Goal: Task Accomplishment & Management: Manage account settings

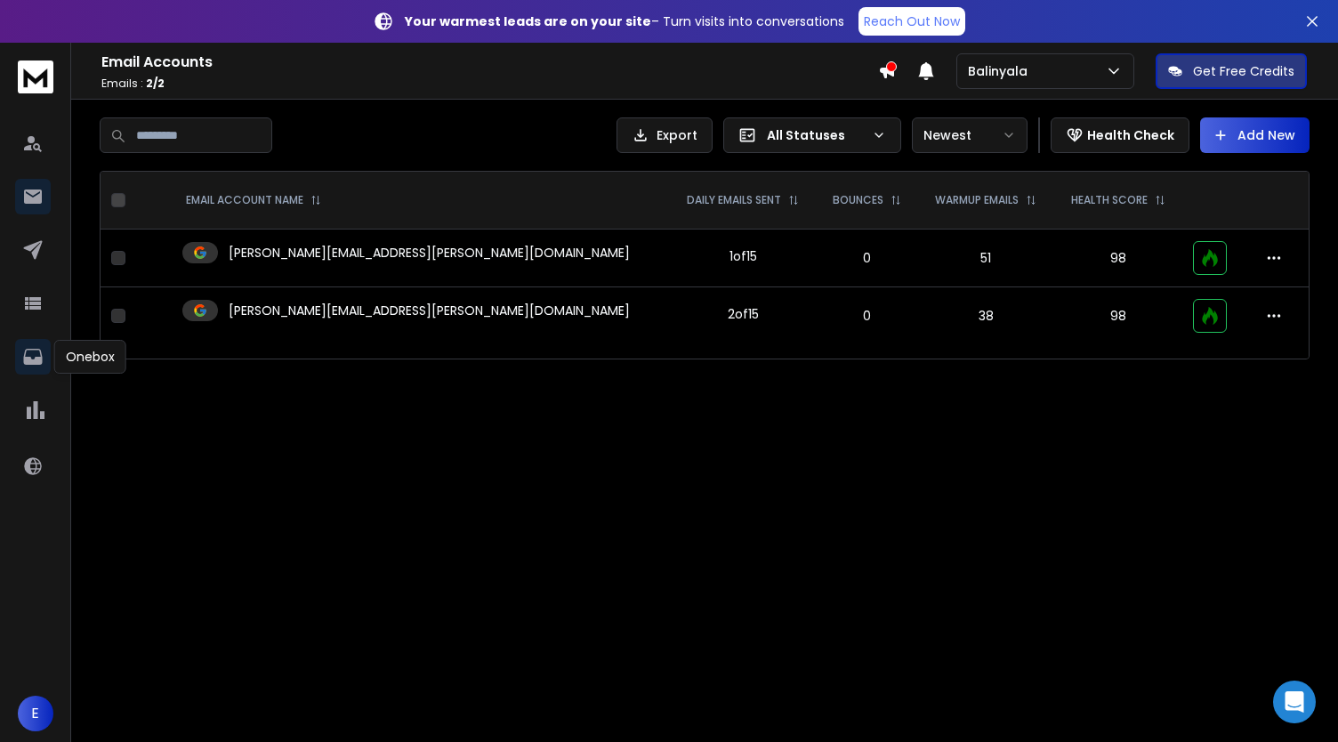
click at [28, 346] on icon at bounding box center [32, 356] width 21 height 21
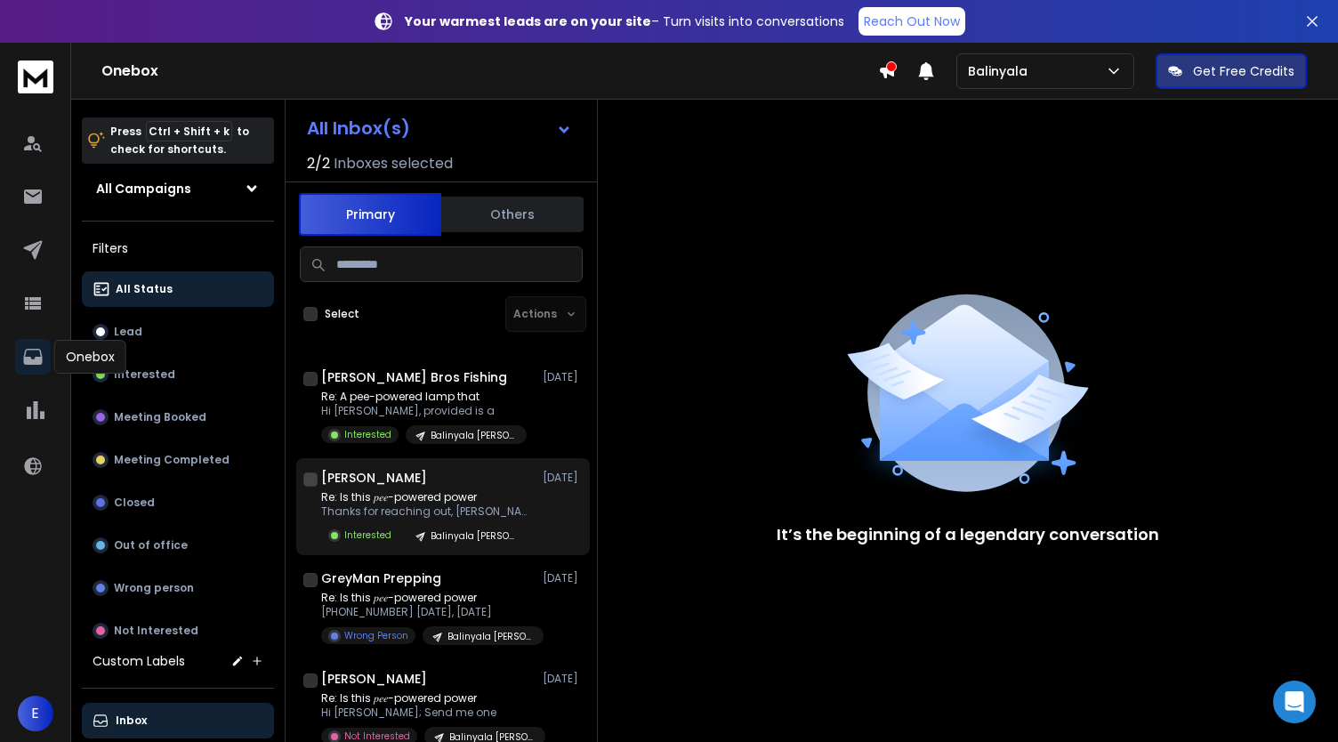
scroll to position [445, 0]
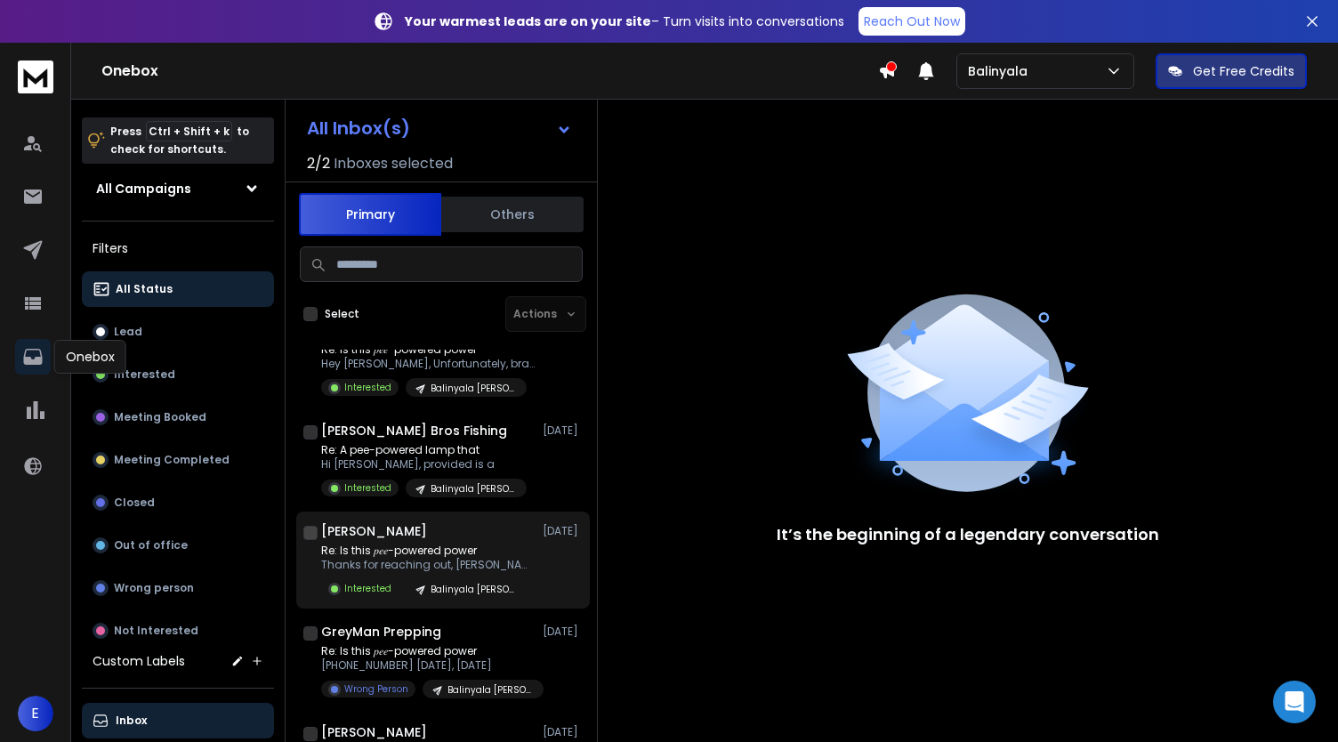
click at [537, 547] on div "Re: Is this 𝑝𝑒𝑒-powered power Thanks for reaching out, [PERSON_NAME]! Intereste…" at bounding box center [451, 570] width 261 height 54
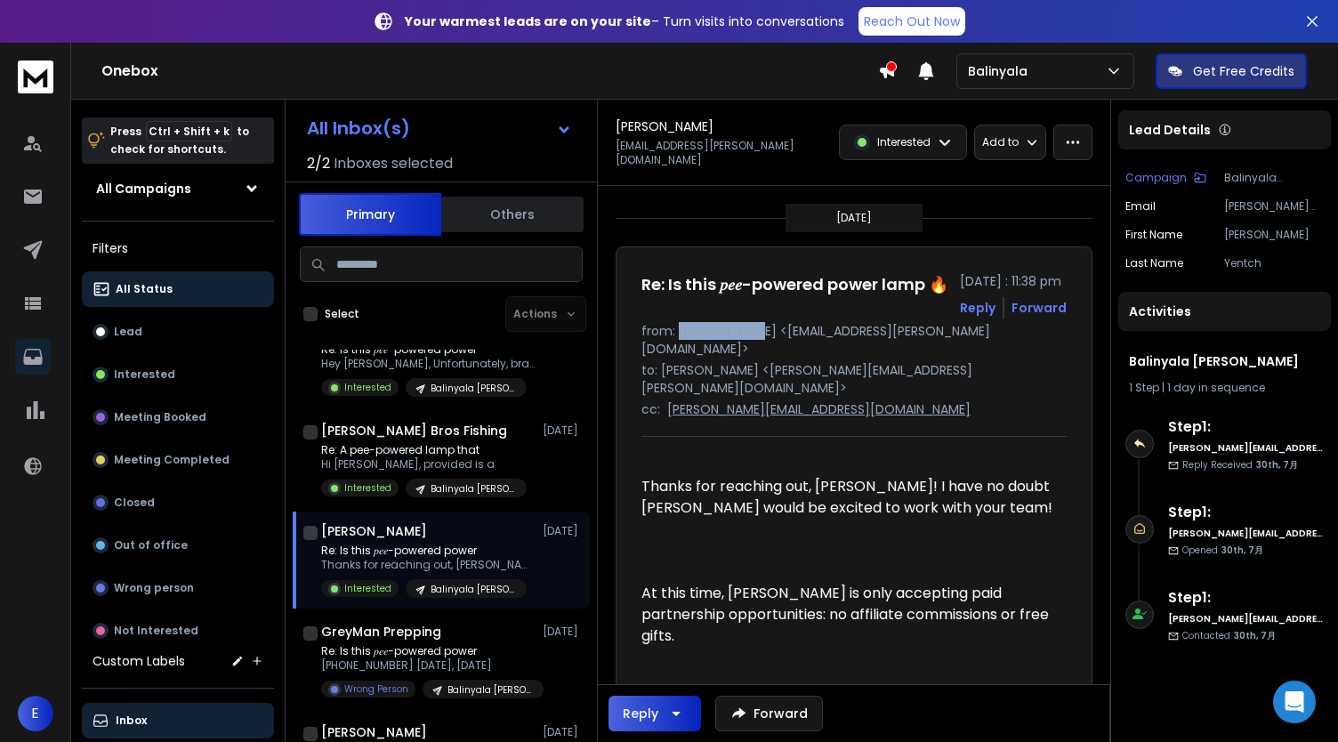
drag, startPoint x: 678, startPoint y: 321, endPoint x: 753, endPoint y: 317, distance: 75.7
click at [754, 322] on p "from: [PERSON_NAME] <[EMAIL_ADDRESS][PERSON_NAME][DOMAIN_NAME]>" at bounding box center [853, 340] width 425 height 36
copy p "[PERSON_NAME]"
click at [792, 297] on h1 "Re: Is this 𝑝𝑒𝑒-powered power lamp 🔥" at bounding box center [794, 284] width 307 height 25
drag, startPoint x: 767, startPoint y: 318, endPoint x: 916, endPoint y: 319, distance: 149.4
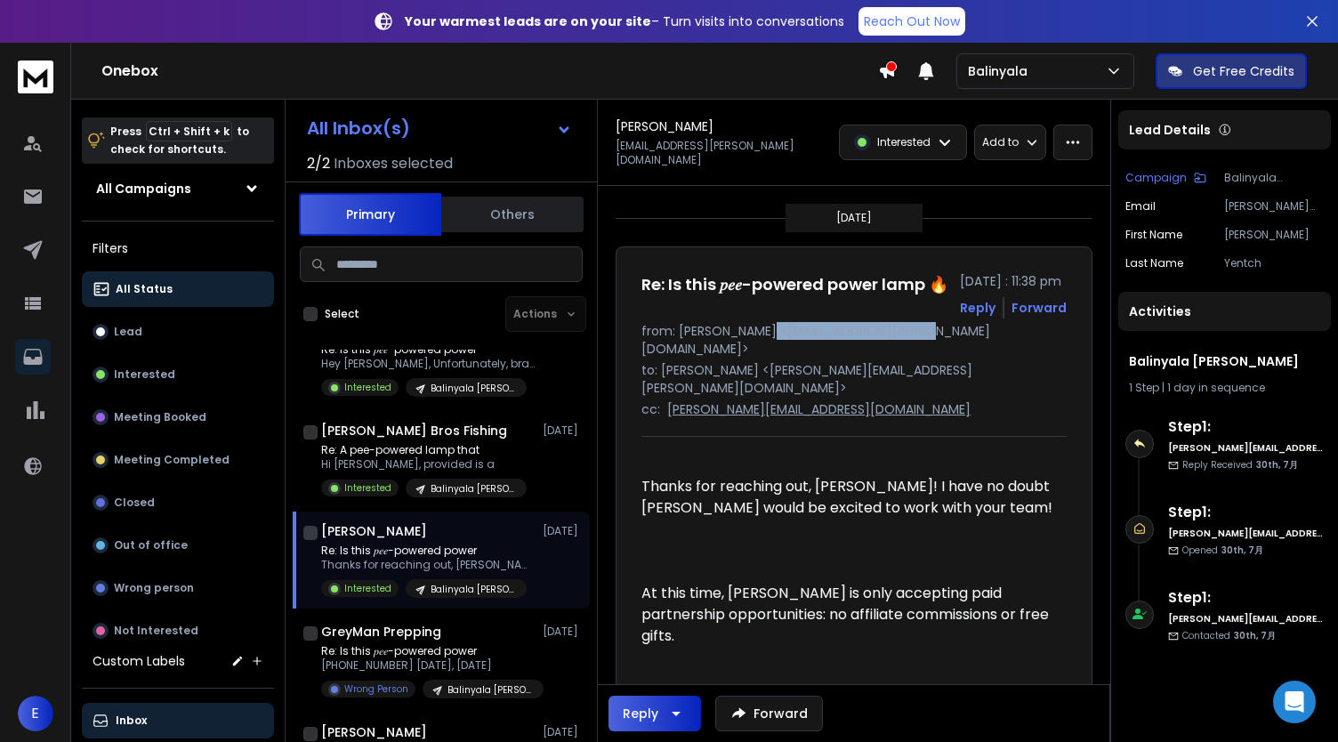
click at [916, 322] on p "from: [PERSON_NAME] <[EMAIL_ADDRESS][PERSON_NAME][DOMAIN_NAME]>" at bounding box center [853, 340] width 425 height 36
copy p "[EMAIL_ADDRESS][PERSON_NAME][DOMAIN_NAME]"
copy p "mia.sanchez@influint.co"
drag, startPoint x: 701, startPoint y: 234, endPoint x: 697, endPoint y: 244, distance: 10.4
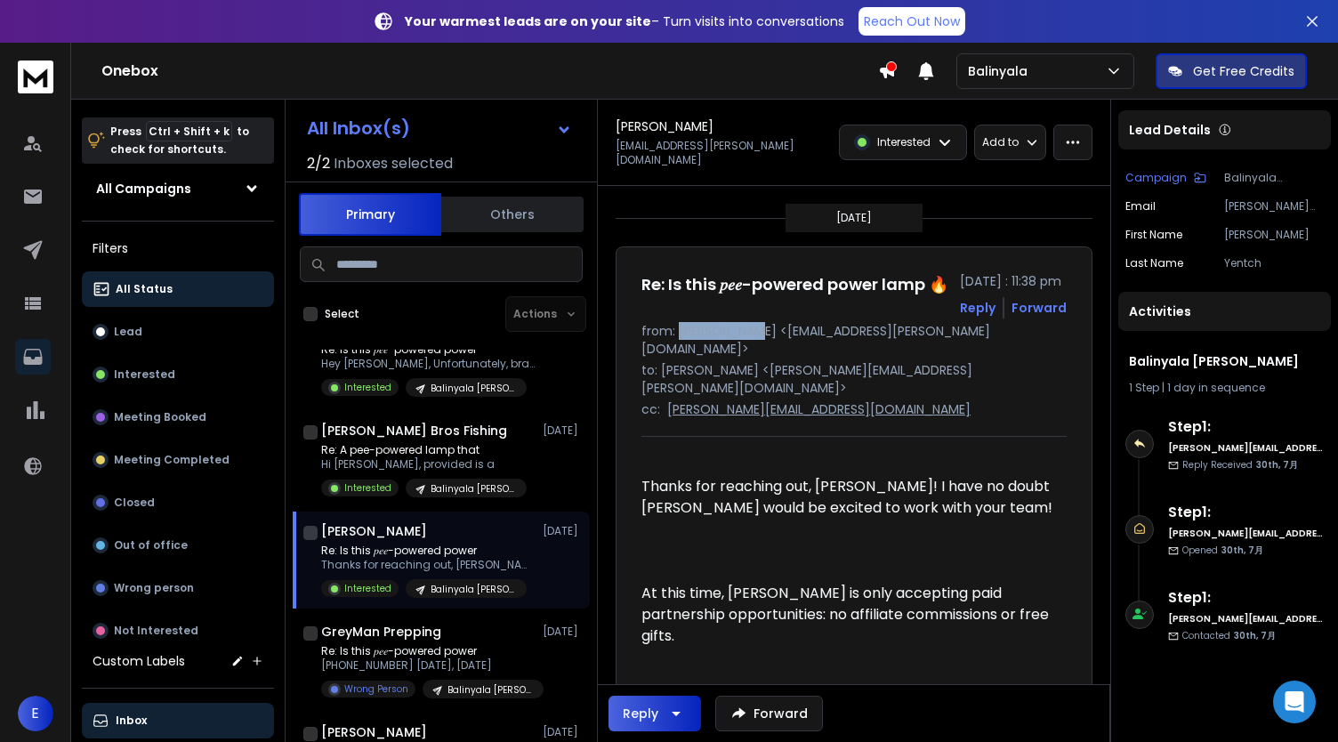
drag, startPoint x: 680, startPoint y: 325, endPoint x: 754, endPoint y: 324, distance: 74.7
click at [754, 324] on p "from: Mia Sanchez <mia.sanchez@influint.co>" at bounding box center [853, 340] width 425 height 36
copy p "[PERSON_NAME]"
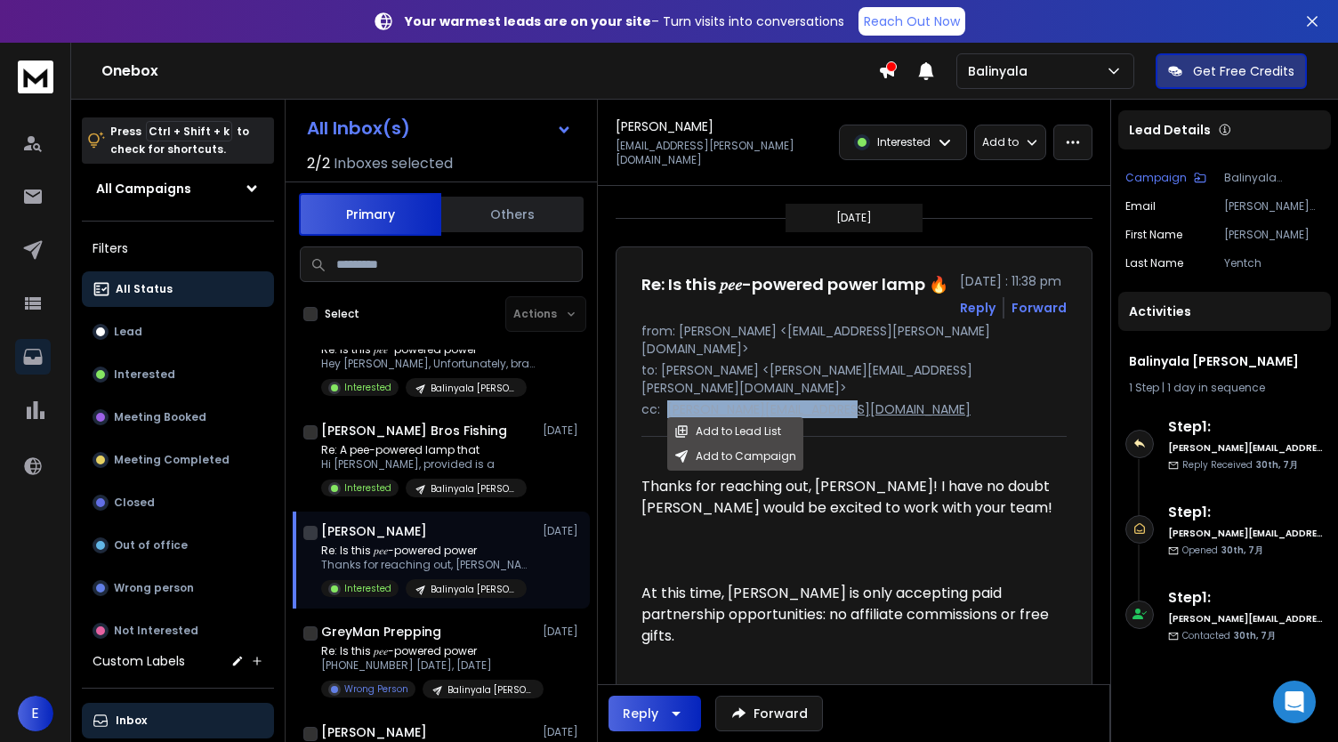
drag, startPoint x: 857, startPoint y: 366, endPoint x: 666, endPoint y: 366, distance: 191.2
click at [666, 400] on div "cc: jonathanyentch@influint.co Add to Lead List Add to Campaign" at bounding box center [853, 409] width 425 height 18
copy p "jonathanyentch@influint.co"
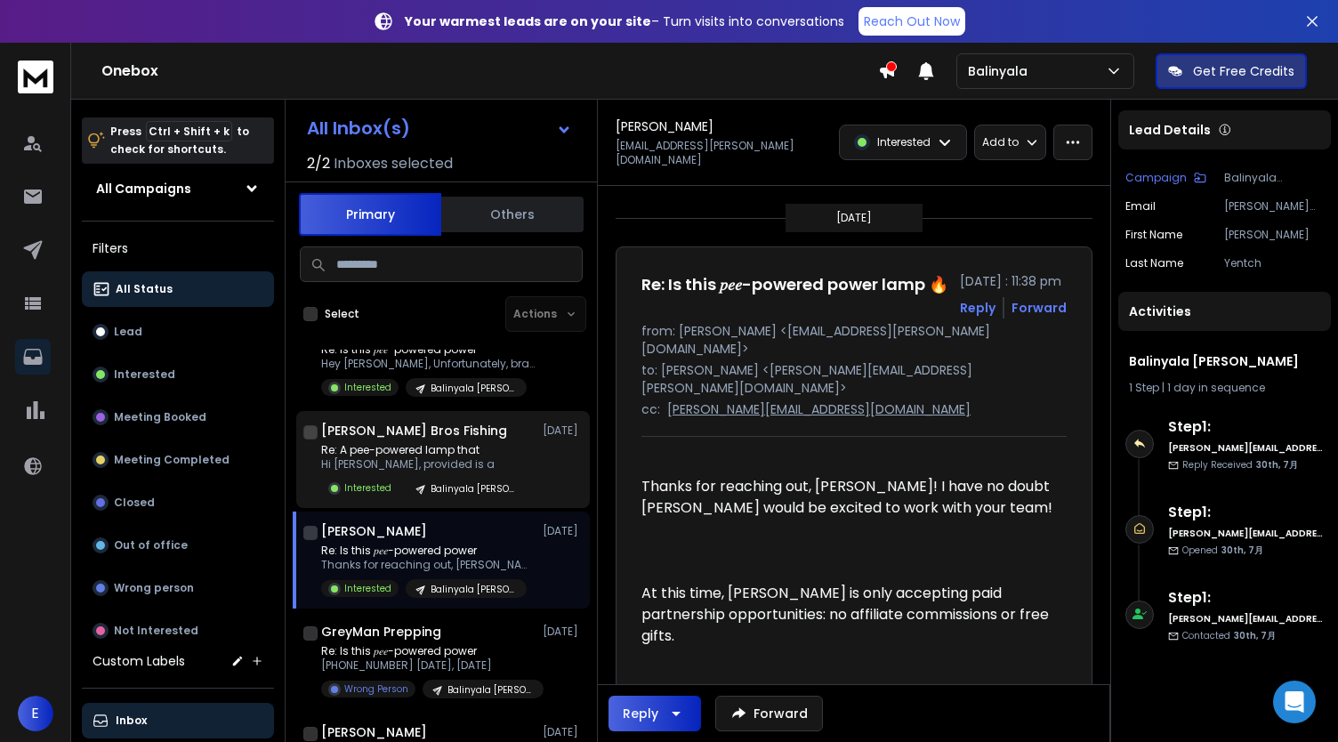
click at [523, 463] on p "Hi [PERSON_NAME], provided is a" at bounding box center [423, 464] width 205 height 14
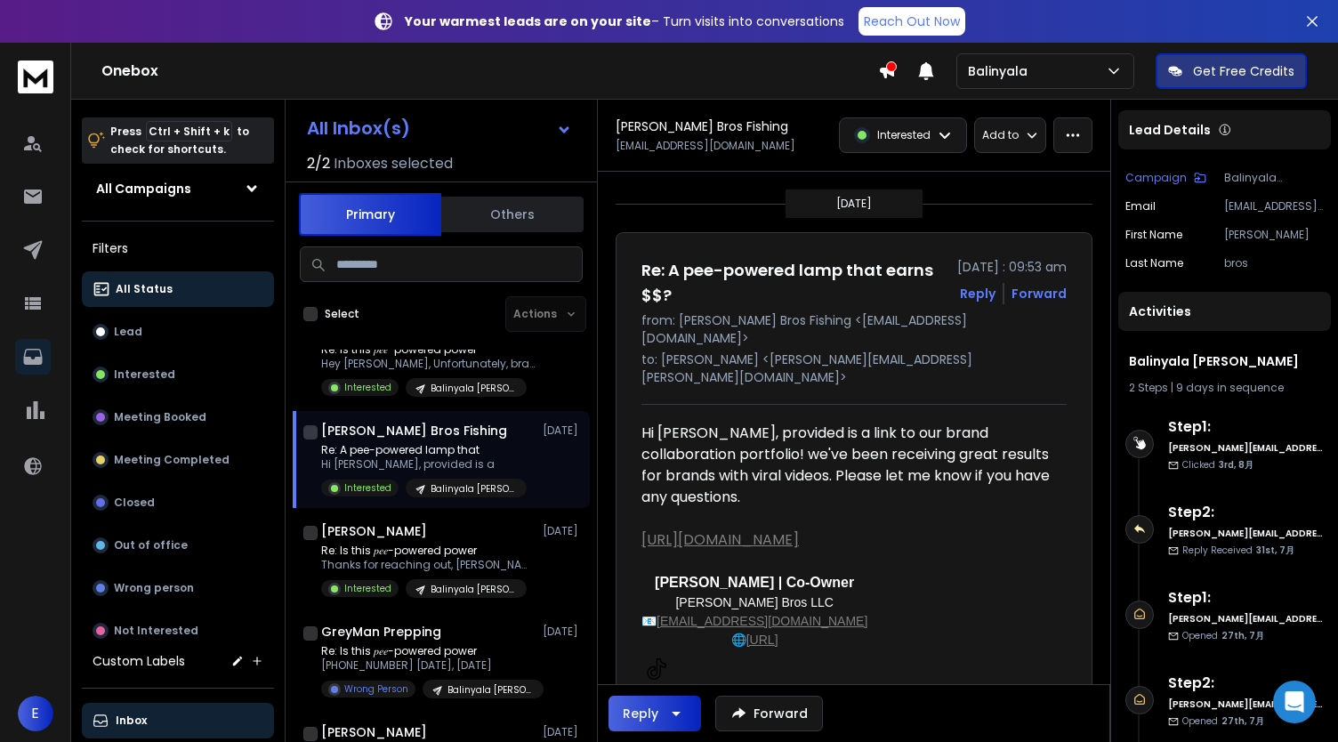
click at [808, 316] on p "from: Garcia Bros Fishing <garciabrosfishing@gmail.com>" at bounding box center [853, 329] width 425 height 36
drag, startPoint x: 797, startPoint y: 317, endPoint x: 676, endPoint y: 315, distance: 121.0
click at [676, 315] on p "from: Garcia Bros Fishing <garciabrosfishing@gmail.com>" at bounding box center [853, 329] width 425 height 36
copy p "[PERSON_NAME] Bros Fishing"
click at [811, 311] on p "from: Garcia Bros Fishing <garciabrosfishing@gmail.com>" at bounding box center [853, 329] width 425 height 36
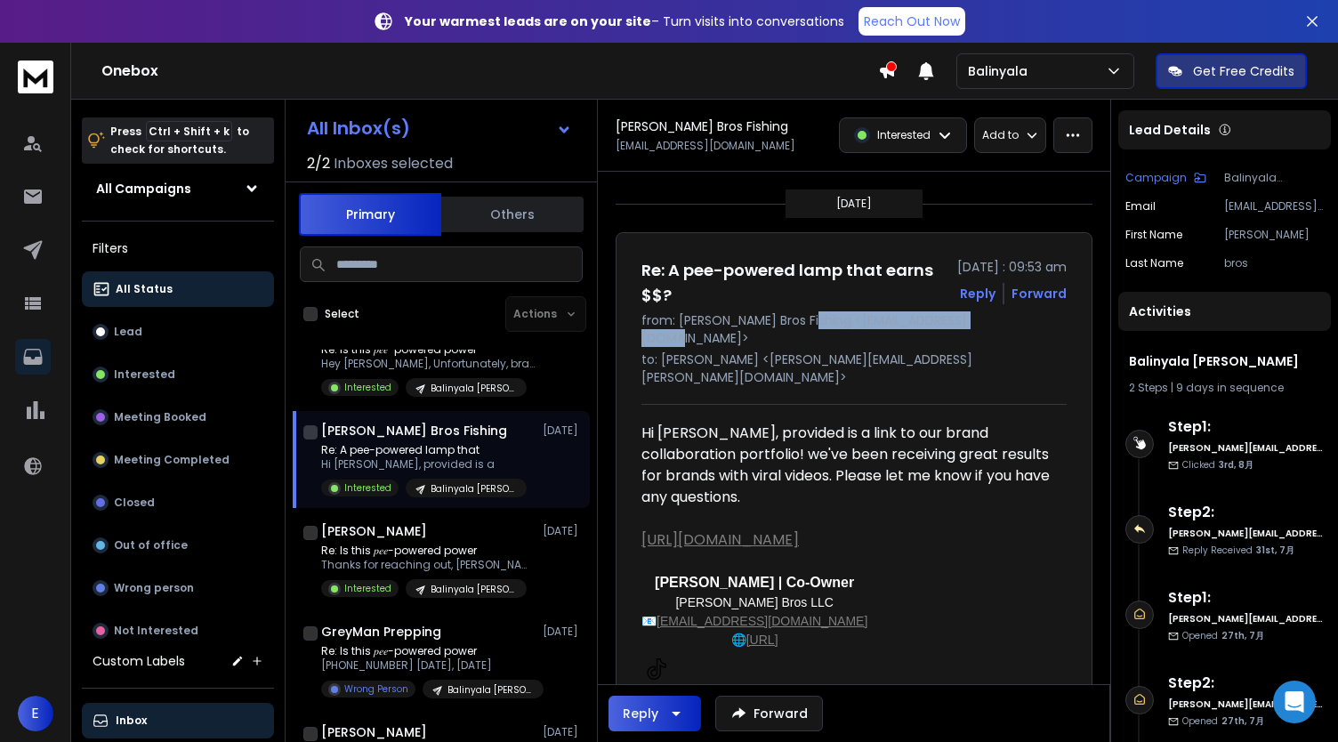
drag, startPoint x: 808, startPoint y: 313, endPoint x: 993, endPoint y: 318, distance: 185.1
click at [993, 318] on p "from: Garcia Bros Fishing <garciabrosfishing@gmail.com>" at bounding box center [853, 329] width 425 height 36
copy p "[EMAIL_ADDRESS][DOMAIN_NAME]"
click at [772, 422] on div "Hi Katie, provided is a link to our brand collaboration portfolio! we've been r…" at bounding box center [846, 486] width 411 height 128
click at [1182, 230] on p "First Name" at bounding box center [1153, 235] width 57 height 14
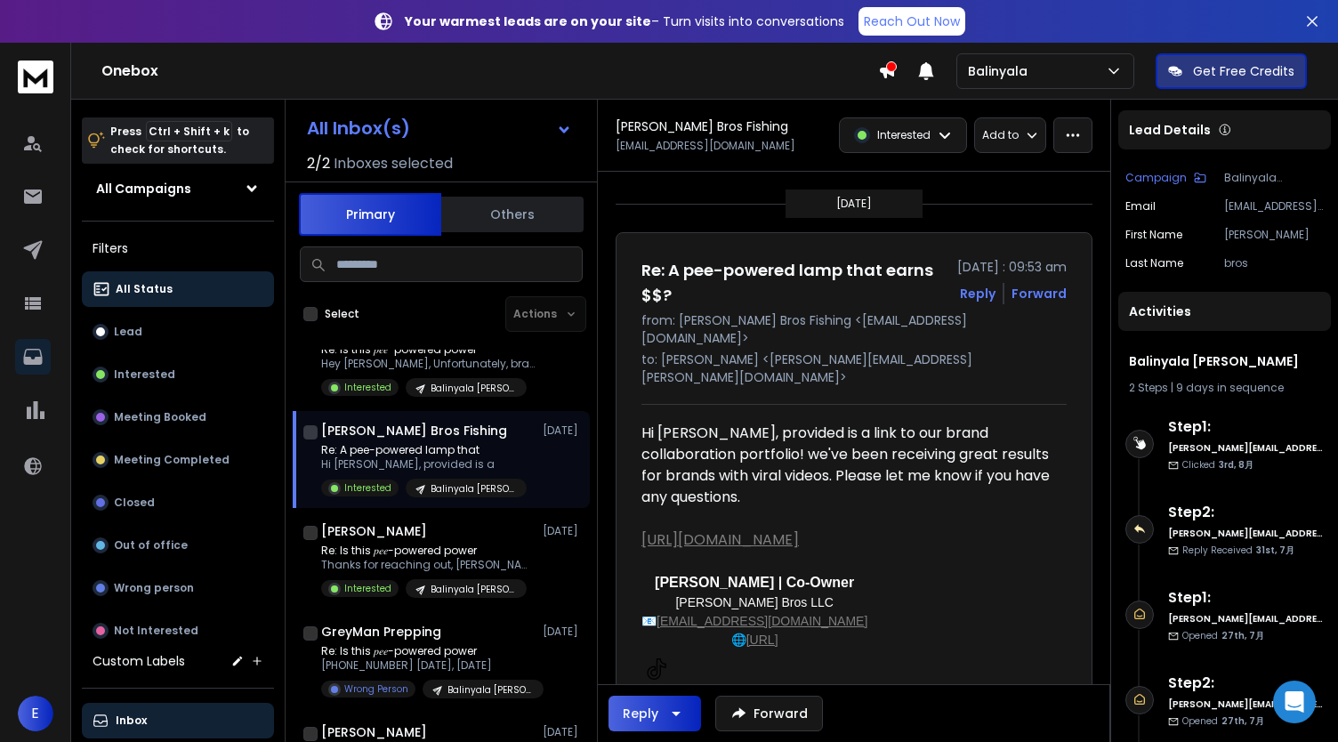
click at [1052, 438] on div "Hi Katie, provided is a link to our brand collaboration portfolio! we've been r…" at bounding box center [846, 486] width 411 height 128
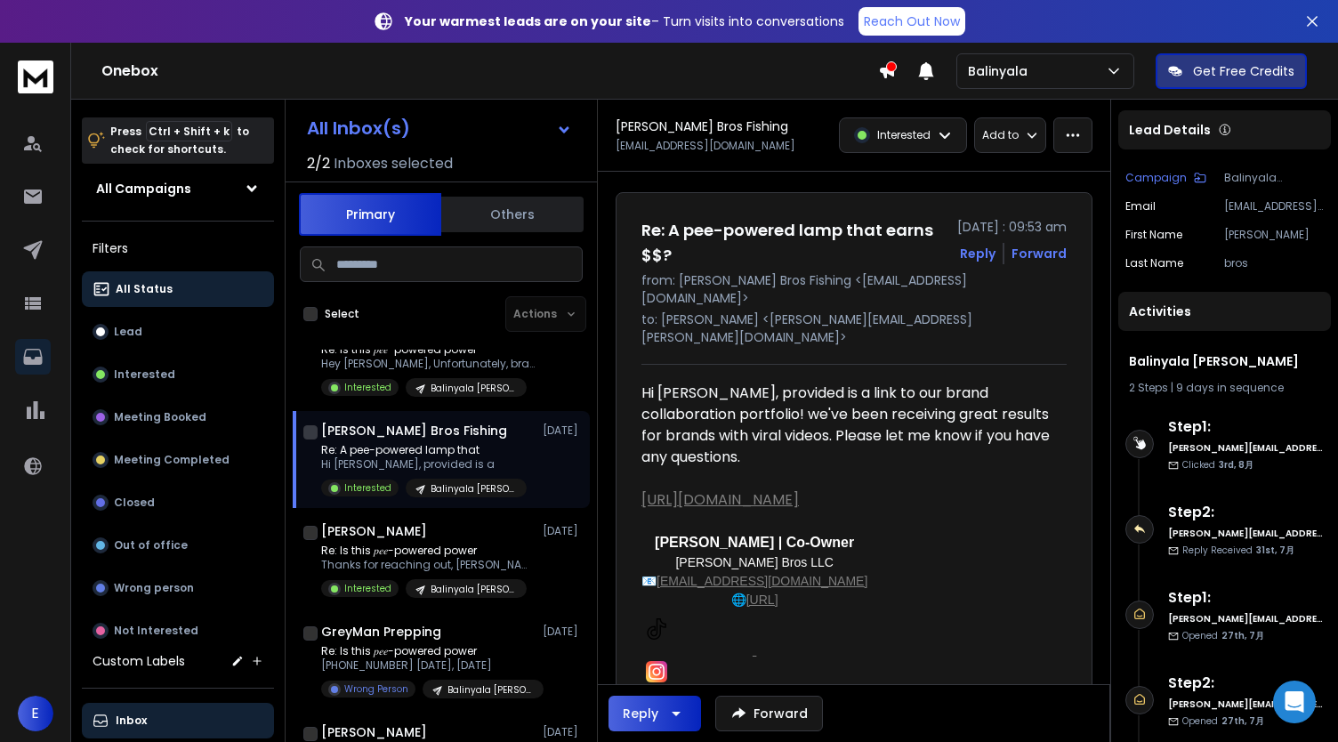
scroll to position [0, 0]
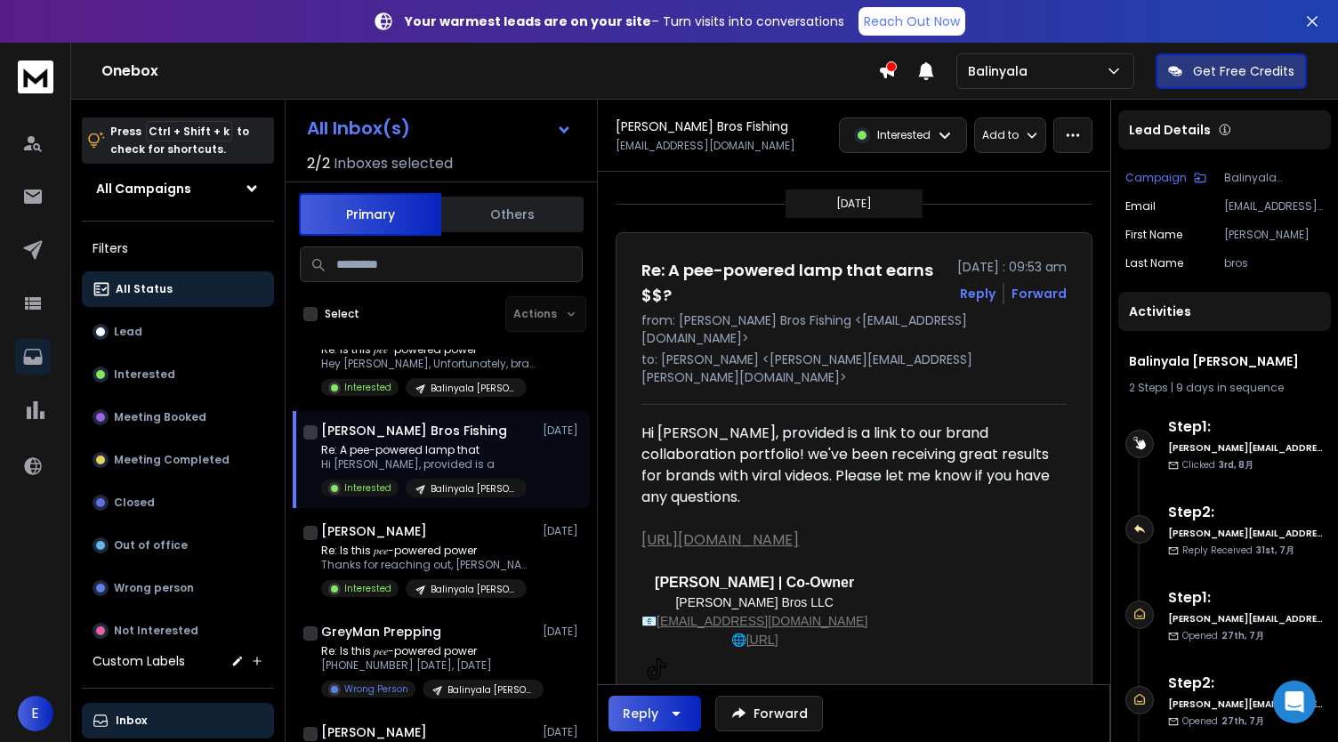
click at [1005, 311] on p "from: Garcia Bros Fishing <garciabrosfishing@gmail.com>" at bounding box center [853, 329] width 425 height 36
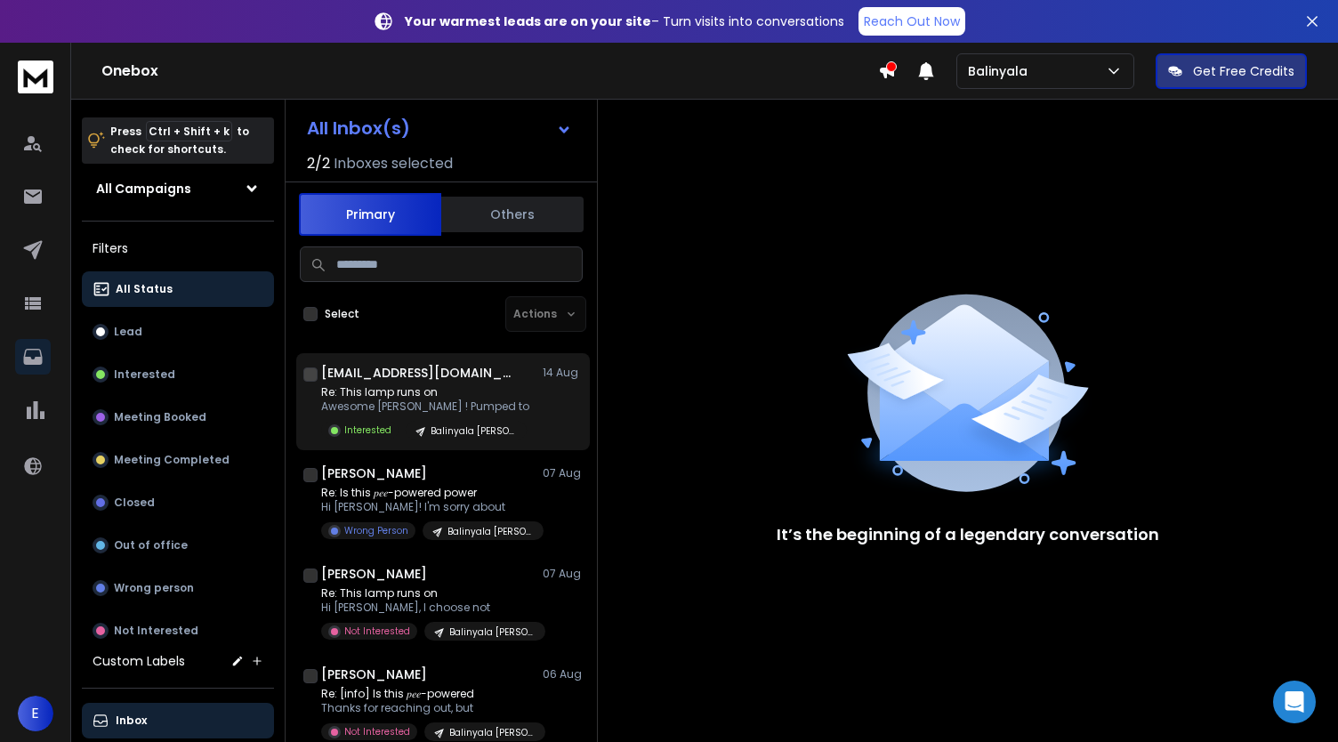
click at [450, 387] on p "Re: This lamp runs on" at bounding box center [425, 392] width 208 height 14
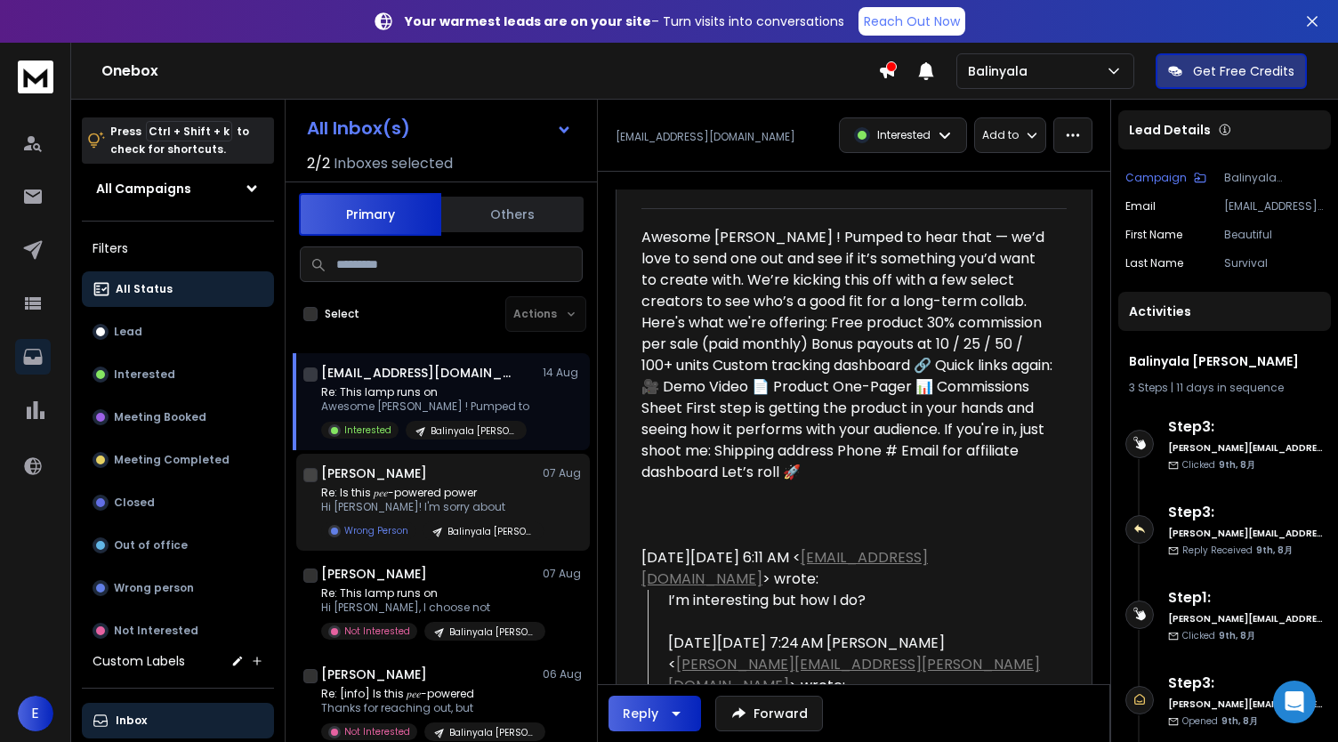
scroll to position [89, 0]
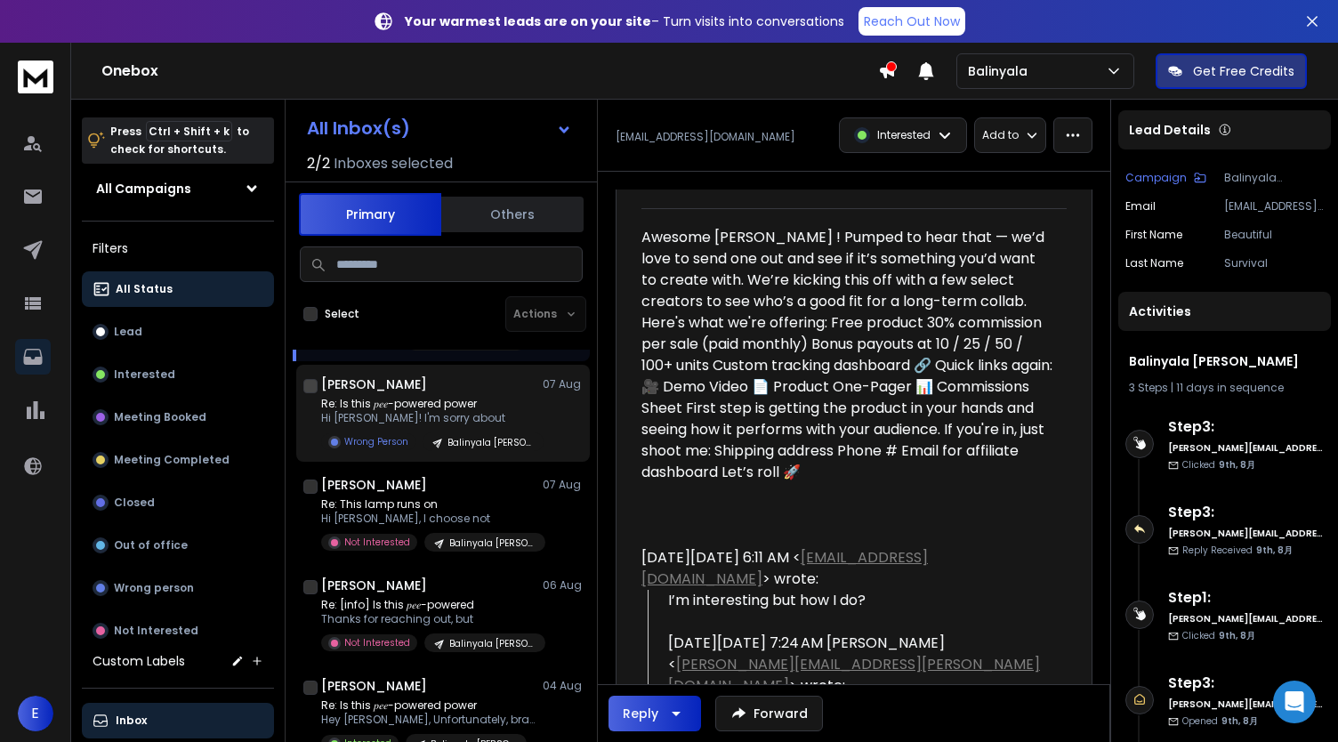
click at [479, 388] on div "Jara Wilson 07 Aug" at bounding box center [451, 384] width 261 height 18
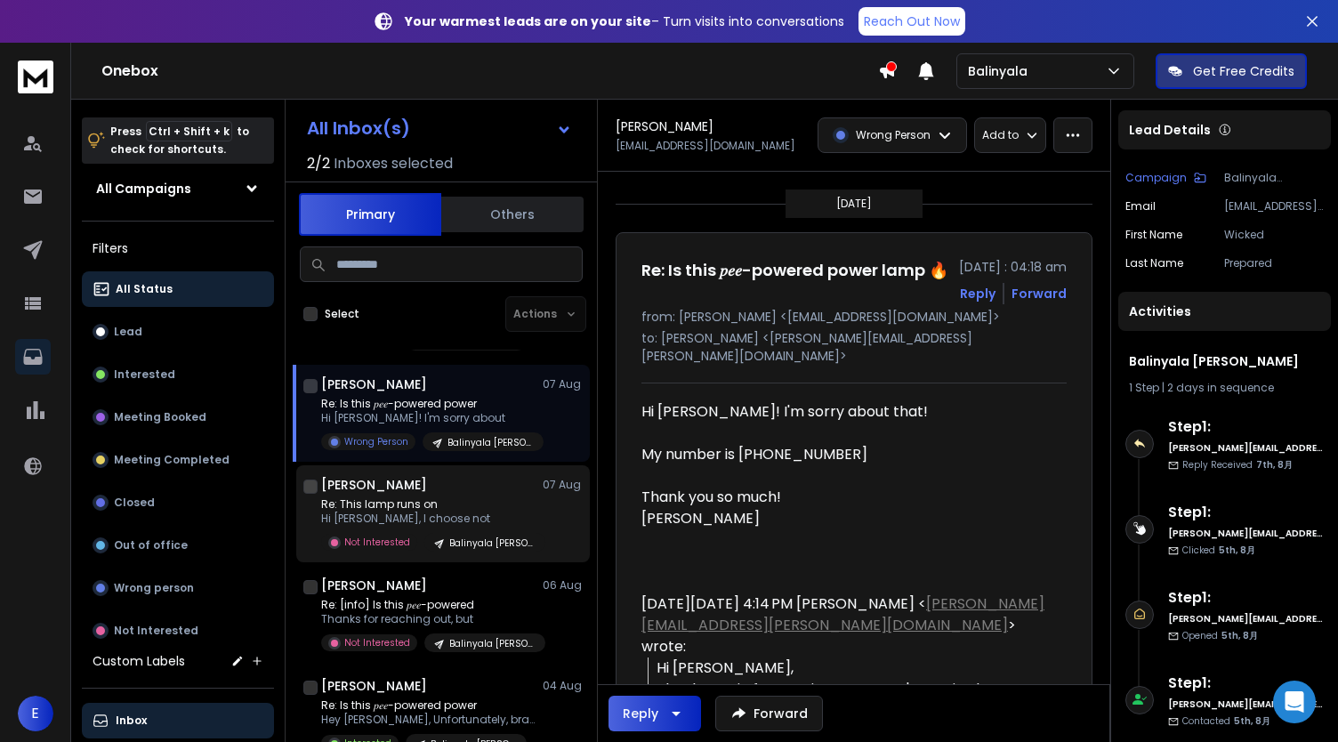
click at [487, 484] on div "Steve Wallis 07 Aug" at bounding box center [451, 485] width 261 height 18
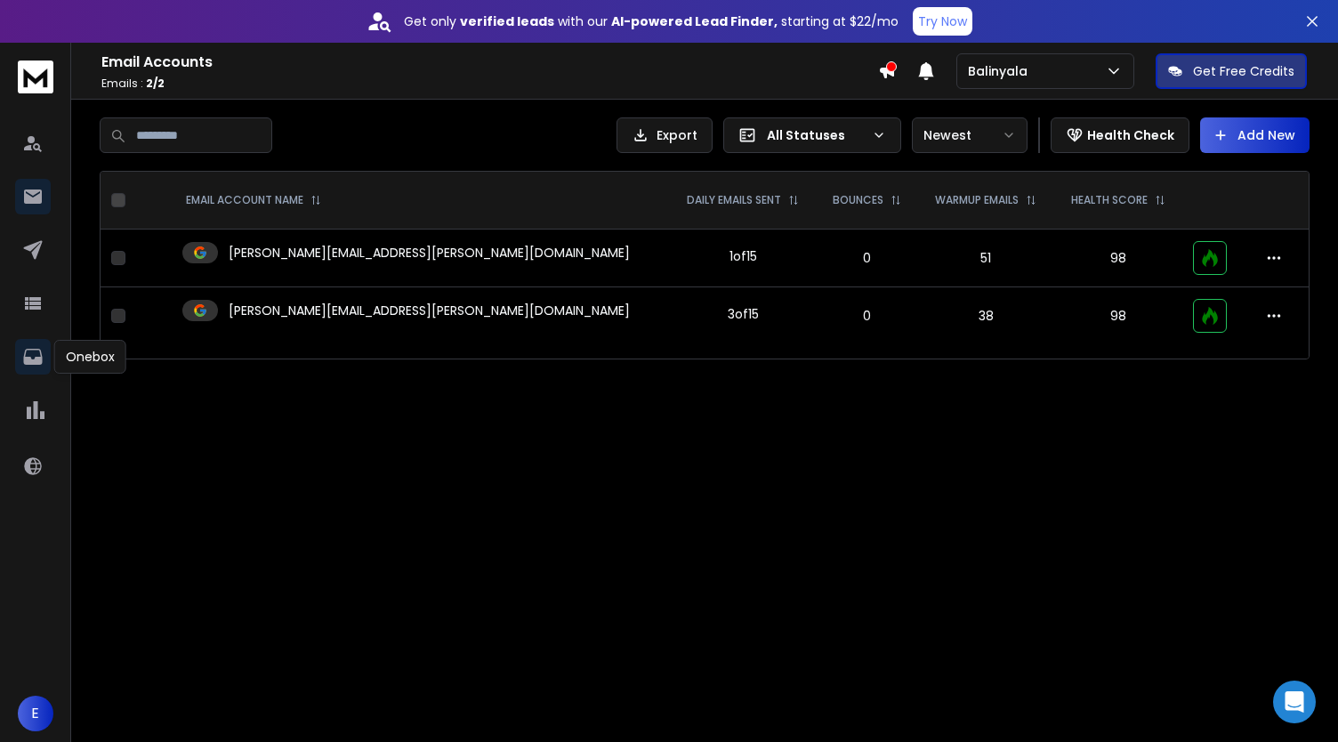
click at [28, 357] on icon at bounding box center [32, 357] width 19 height 16
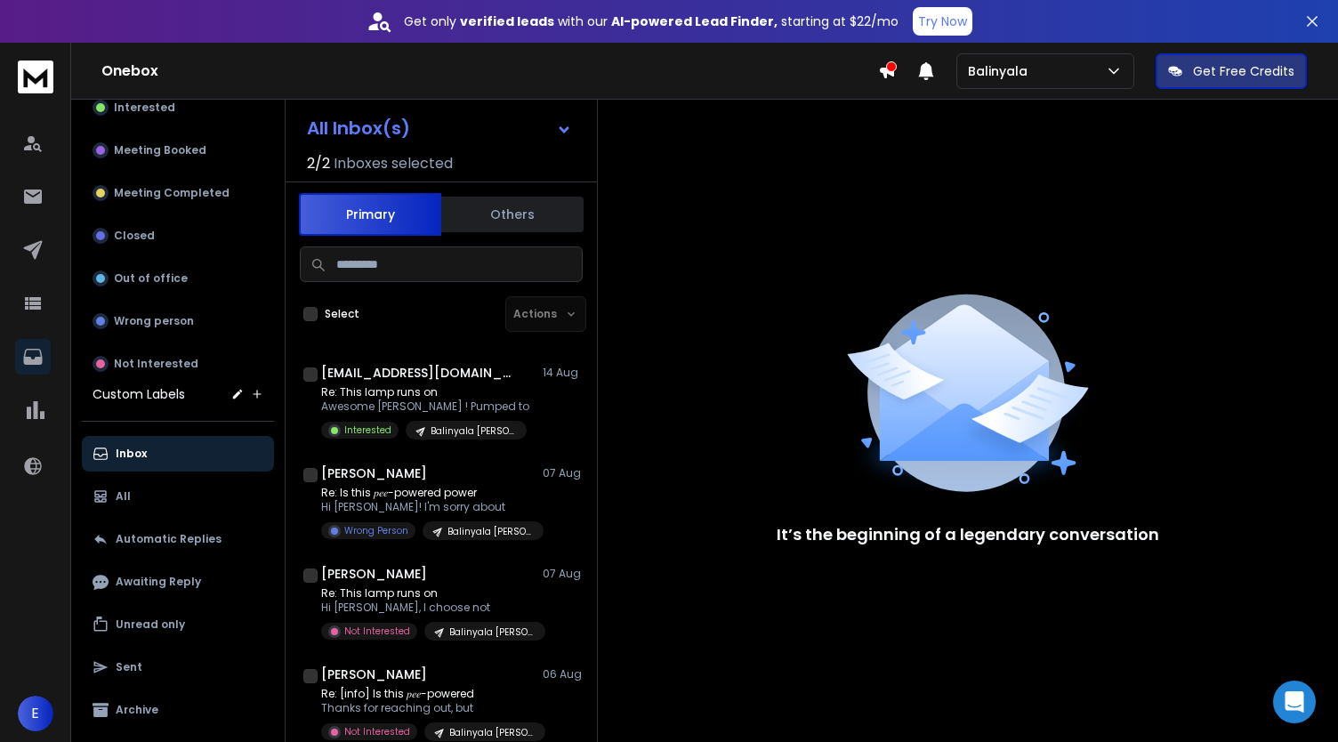
scroll to position [280, 0]
click at [164, 662] on button "Sent" at bounding box center [178, 667] width 192 height 36
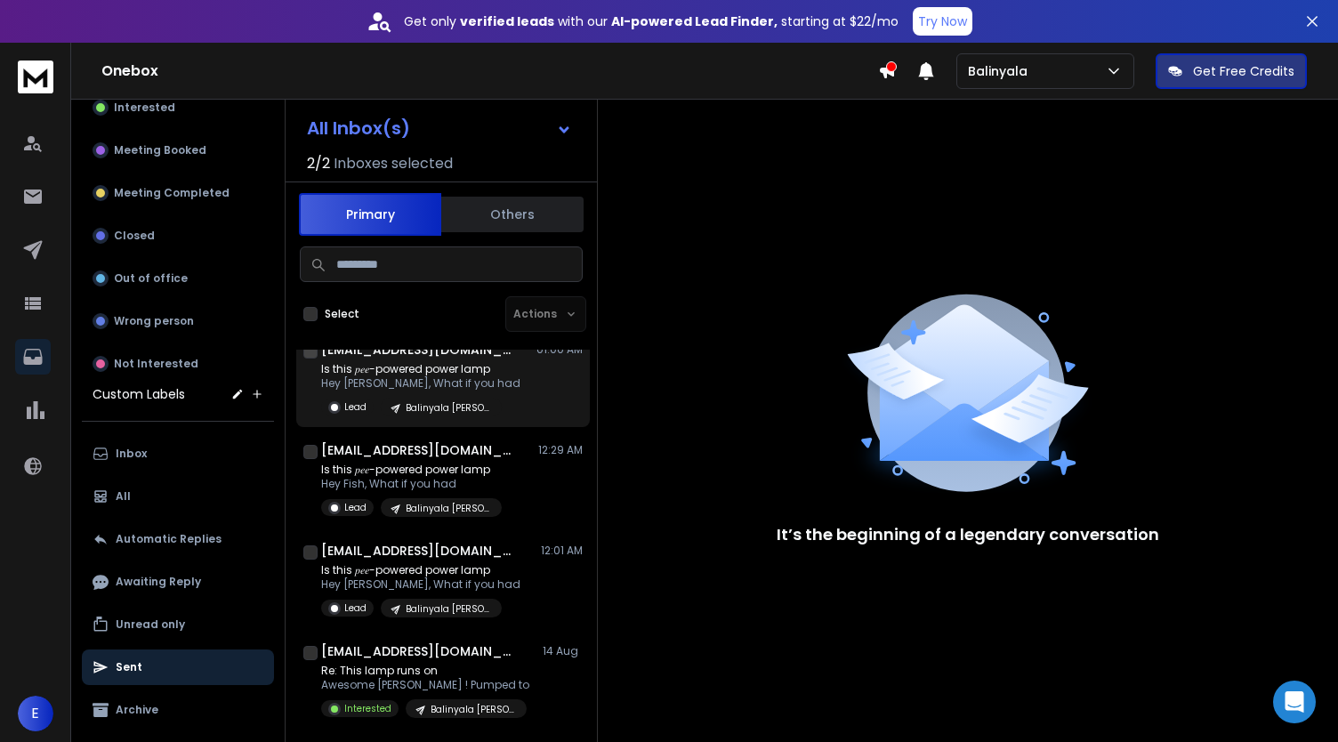
scroll to position [0, 0]
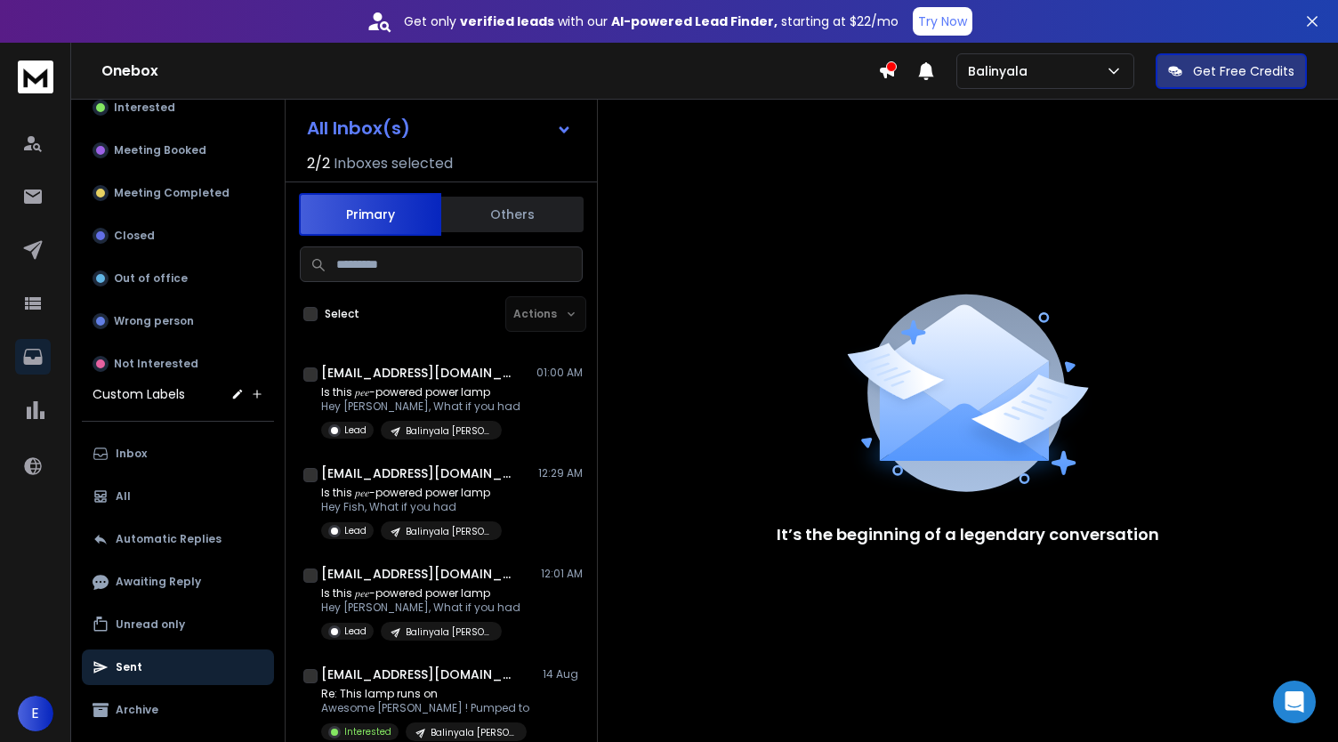
click at [555, 318] on div "Actions" at bounding box center [545, 314] width 81 height 36
click at [573, 316] on div "Actions" at bounding box center [545, 314] width 81 height 36
click at [561, 309] on div "Actions" at bounding box center [545, 314] width 81 height 36
click at [544, 318] on div "Actions" at bounding box center [545, 314] width 81 height 36
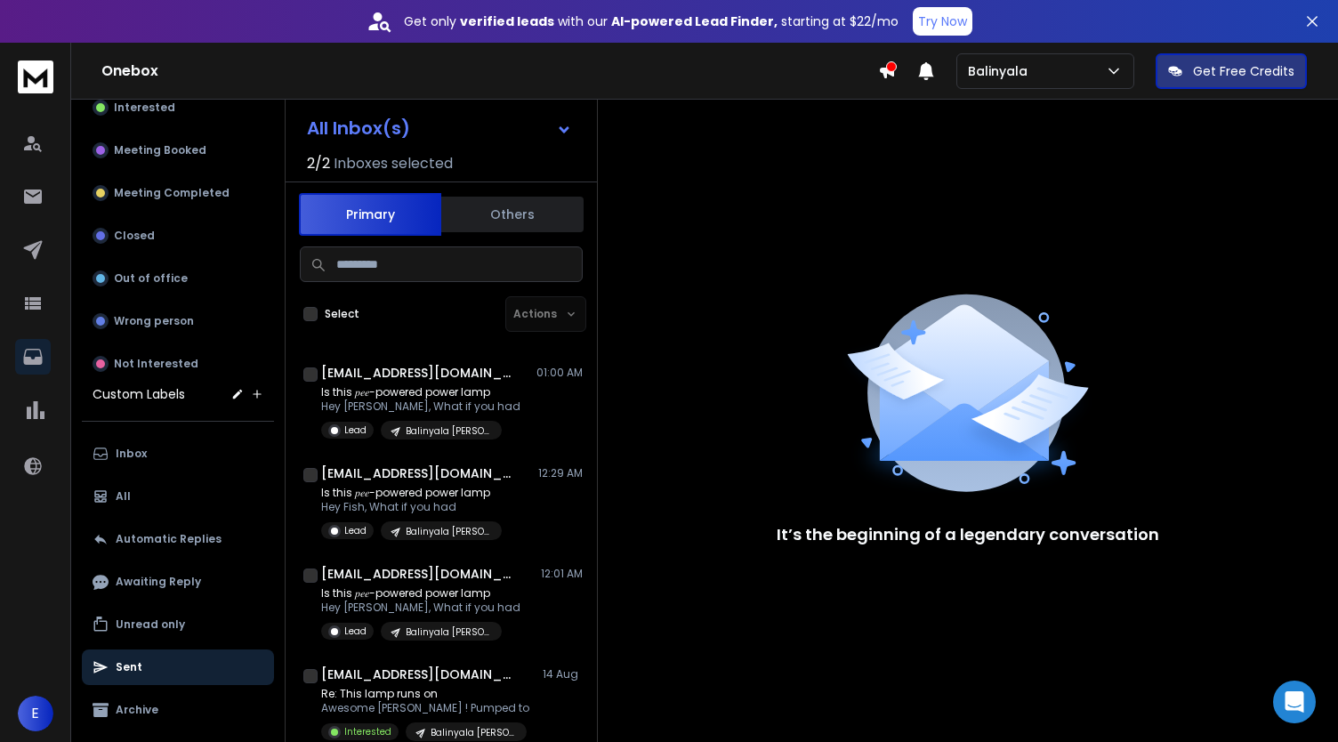
click at [575, 318] on div "Actions" at bounding box center [545, 314] width 81 height 36
click at [213, 613] on button "Unread only" at bounding box center [178, 625] width 192 height 36
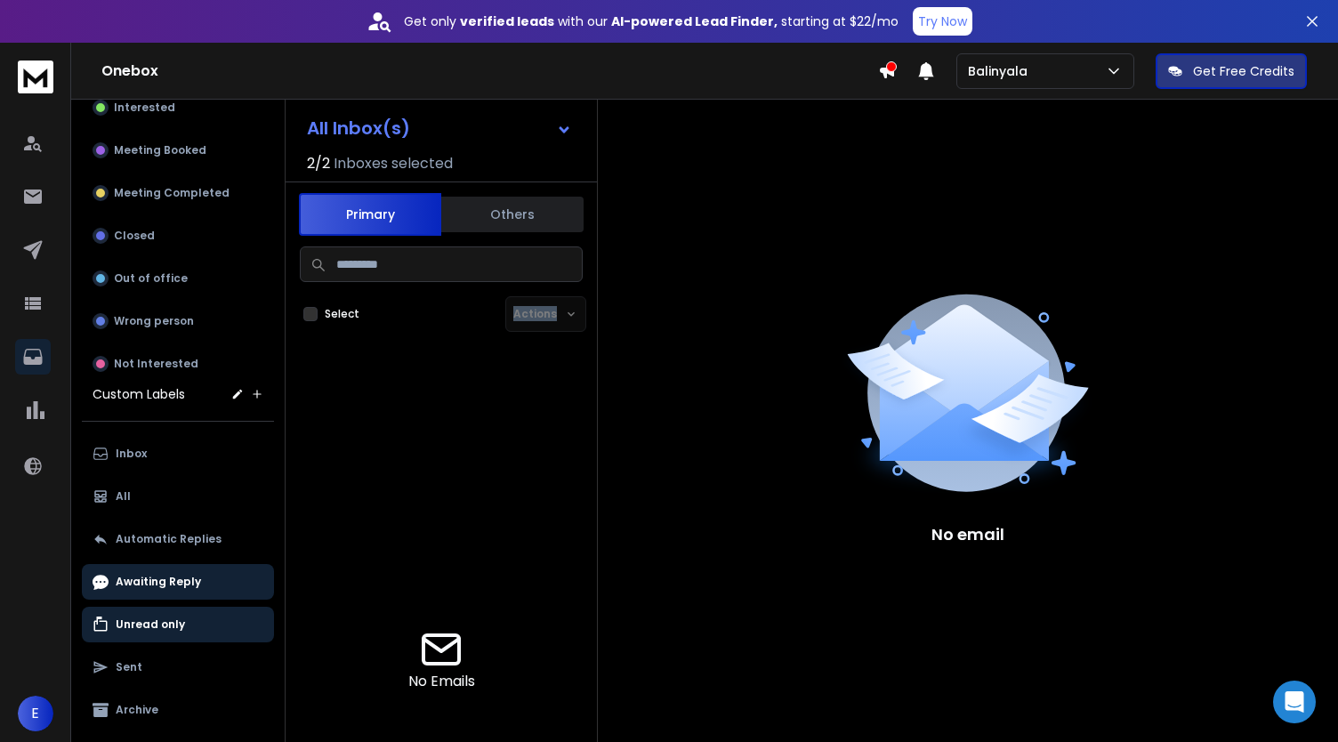
click at [213, 567] on button "Awaiting Reply" at bounding box center [178, 582] width 192 height 36
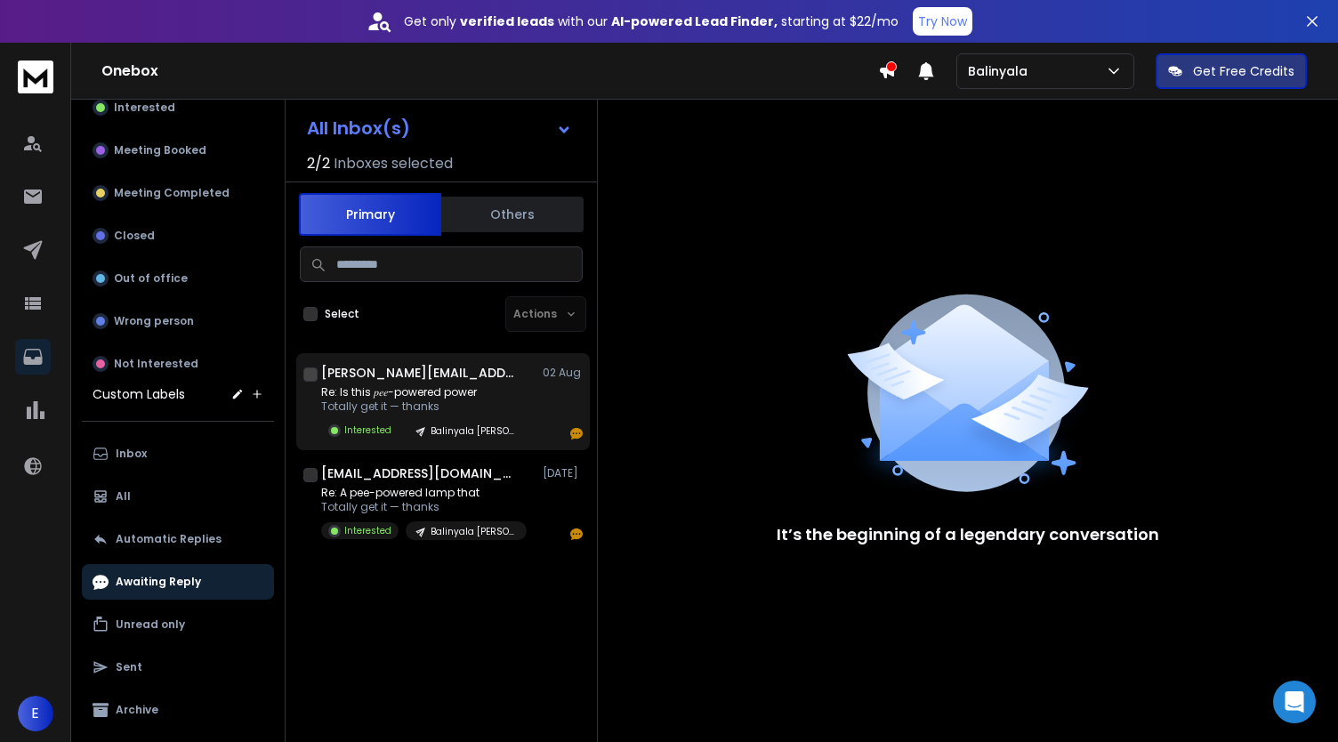
click at [534, 406] on div "Re: Is this 𝑝𝑒𝑒-powered power Totally get it — thanks Interested [PERSON_NAME]" at bounding box center [451, 412] width 261 height 54
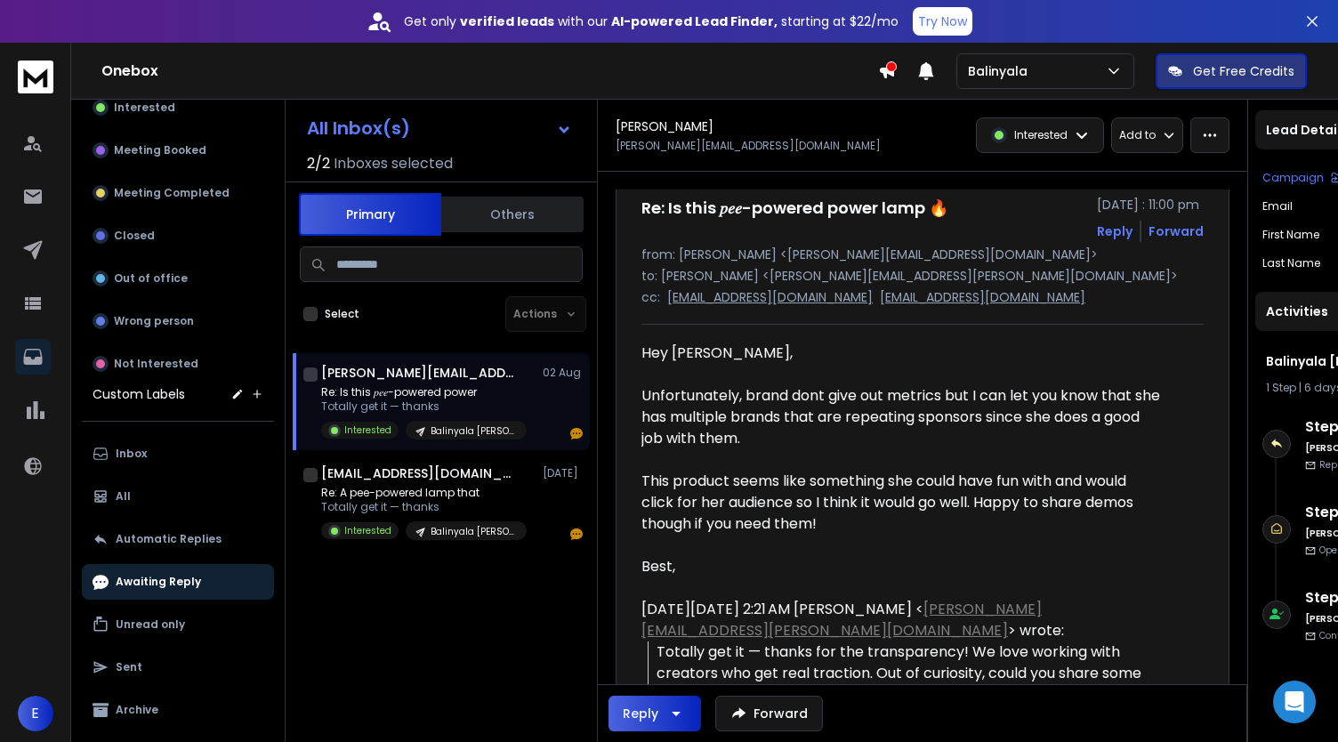
scroll to position [89, 0]
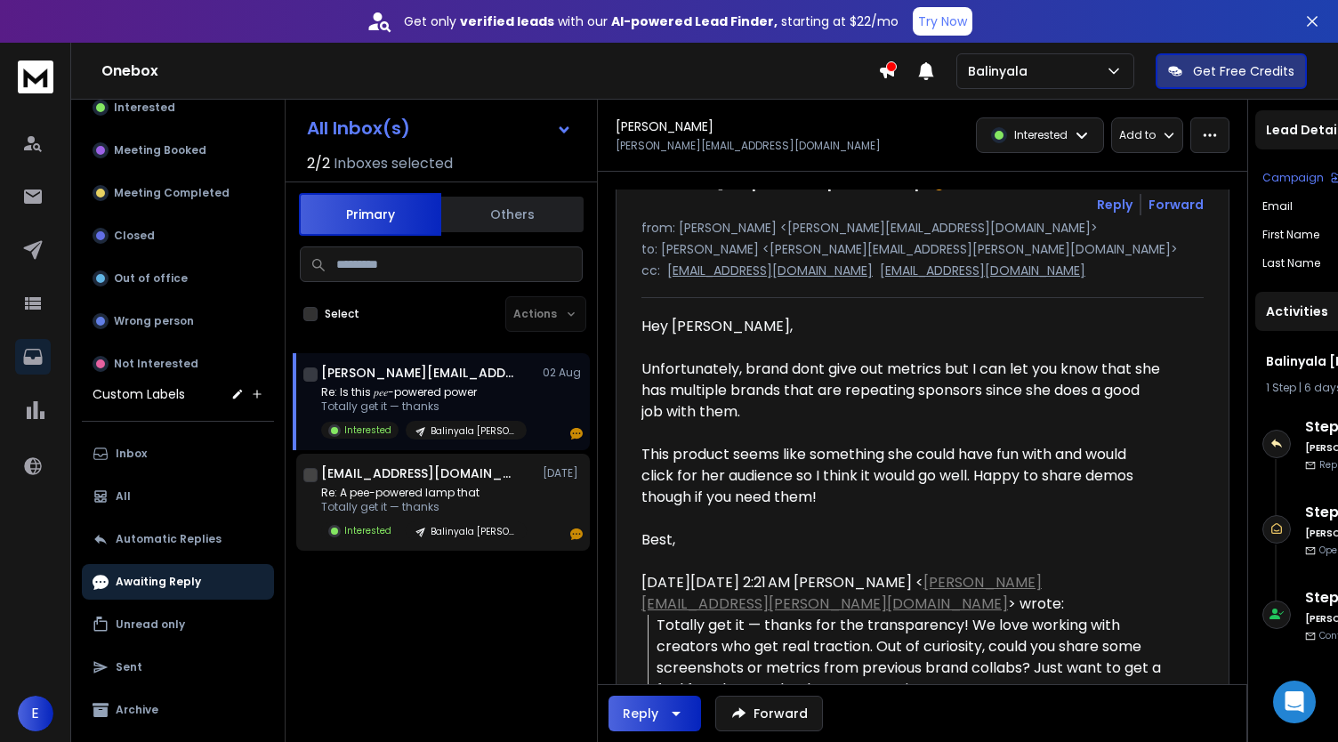
click at [464, 504] on p "Totally get it — thanks" at bounding box center [423, 507] width 205 height 14
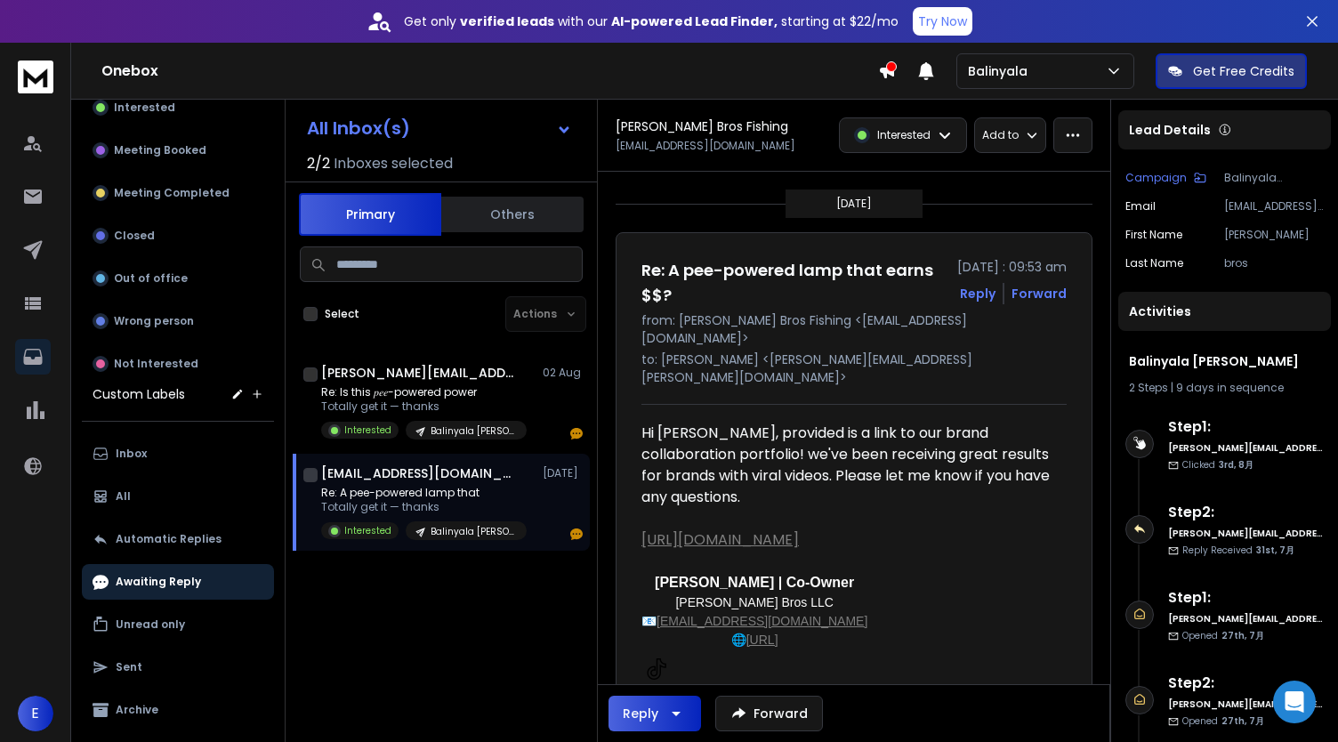
scroll to position [13, 0]
click at [236, 692] on button "Archive" at bounding box center [178, 710] width 192 height 36
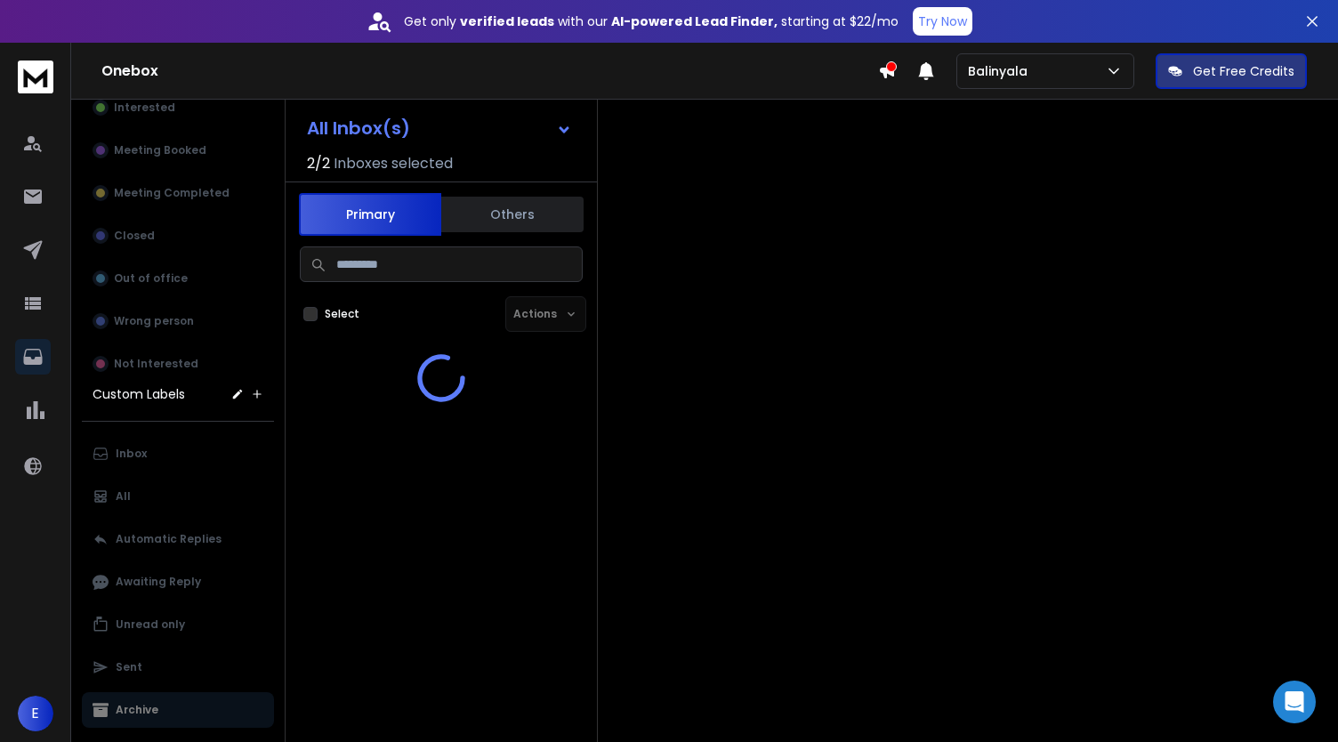
scroll to position [280, 0]
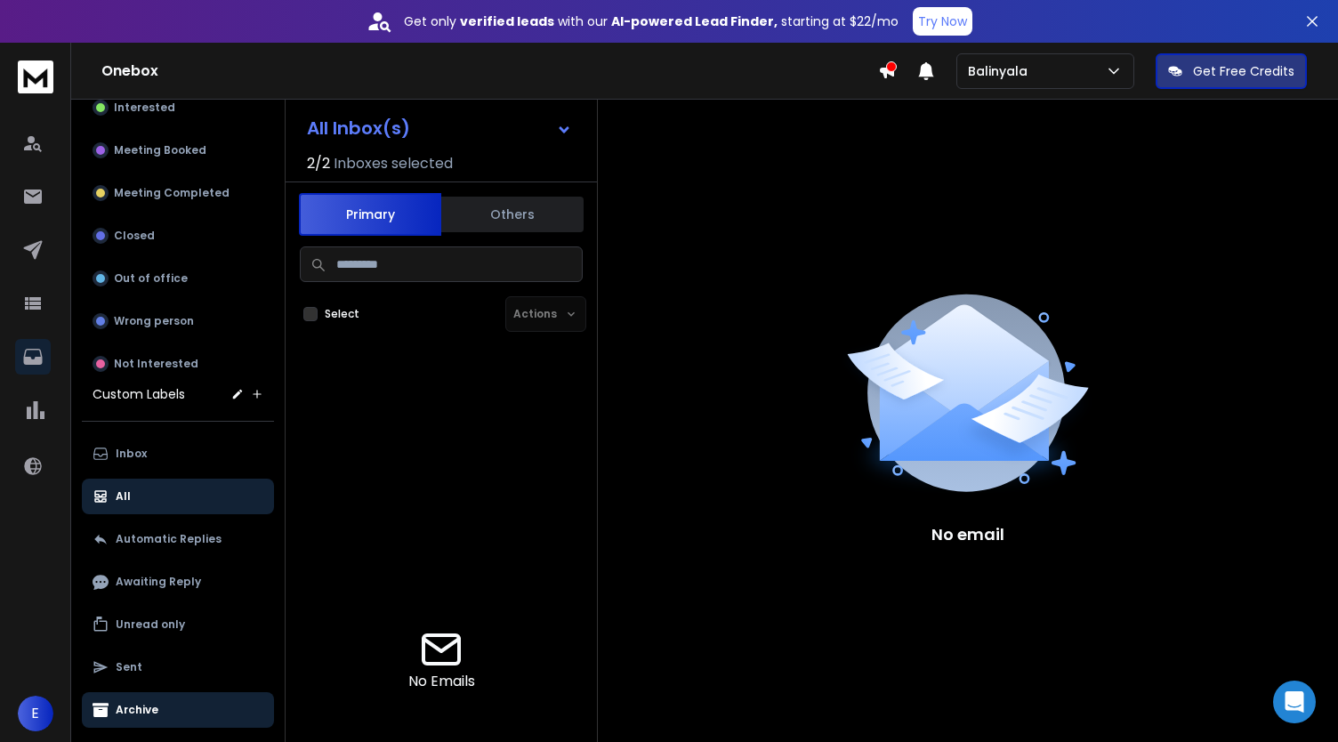
click at [183, 479] on button "All" at bounding box center [178, 497] width 192 height 36
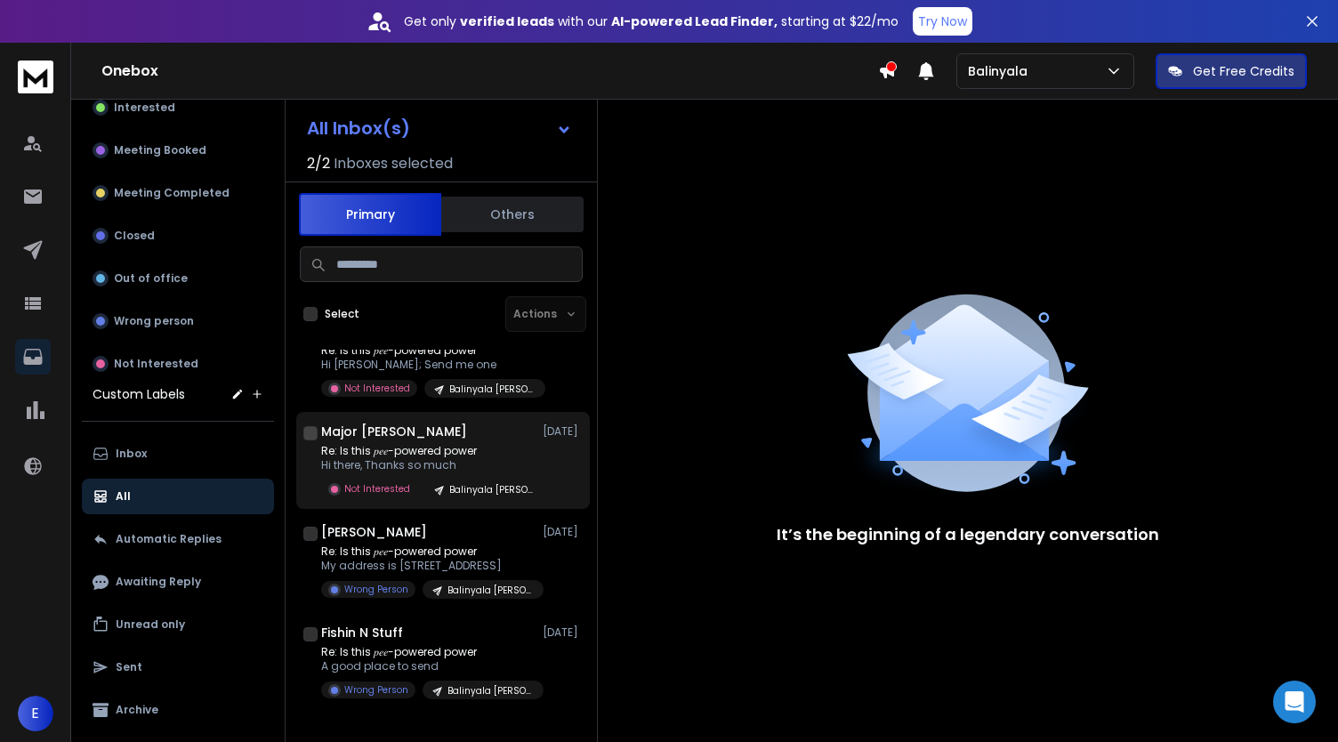
scroll to position [845, 0]
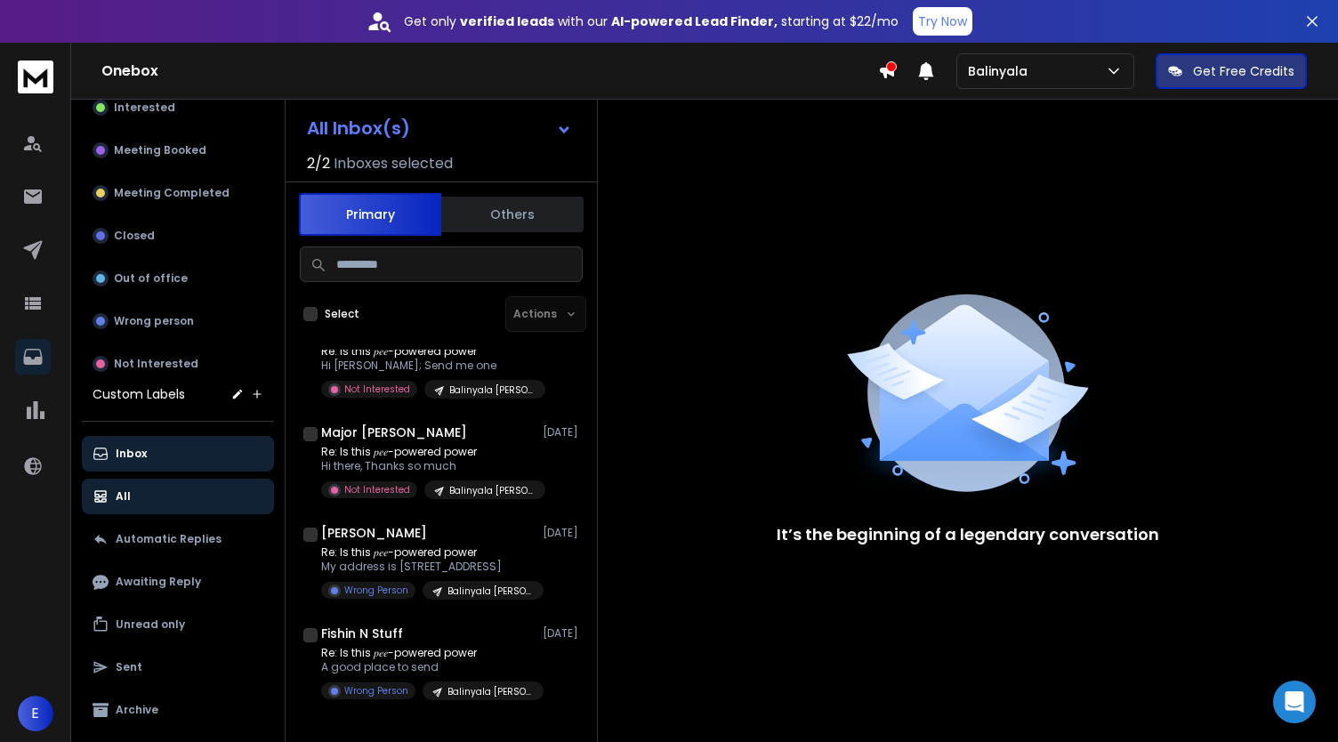
click at [190, 440] on button "Inbox" at bounding box center [178, 454] width 192 height 36
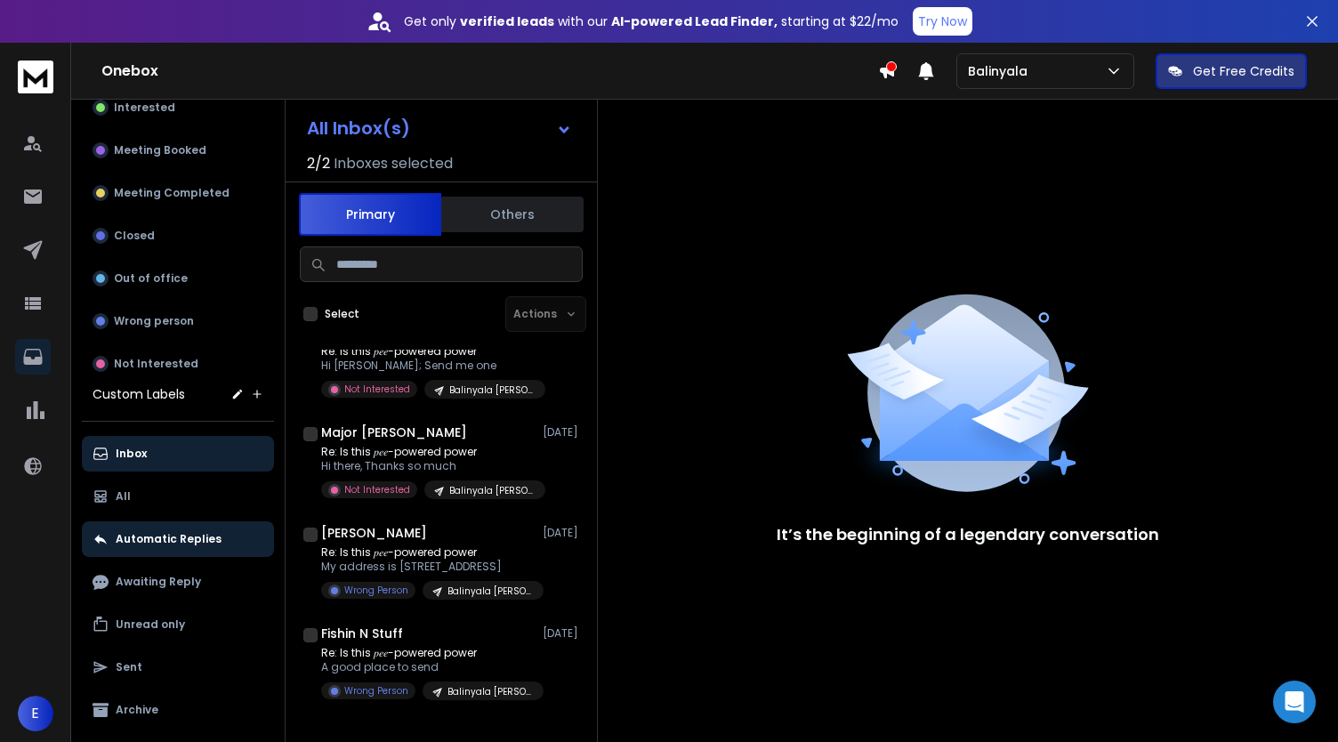
click at [194, 532] on p "Automatic Replies" at bounding box center [169, 539] width 106 height 14
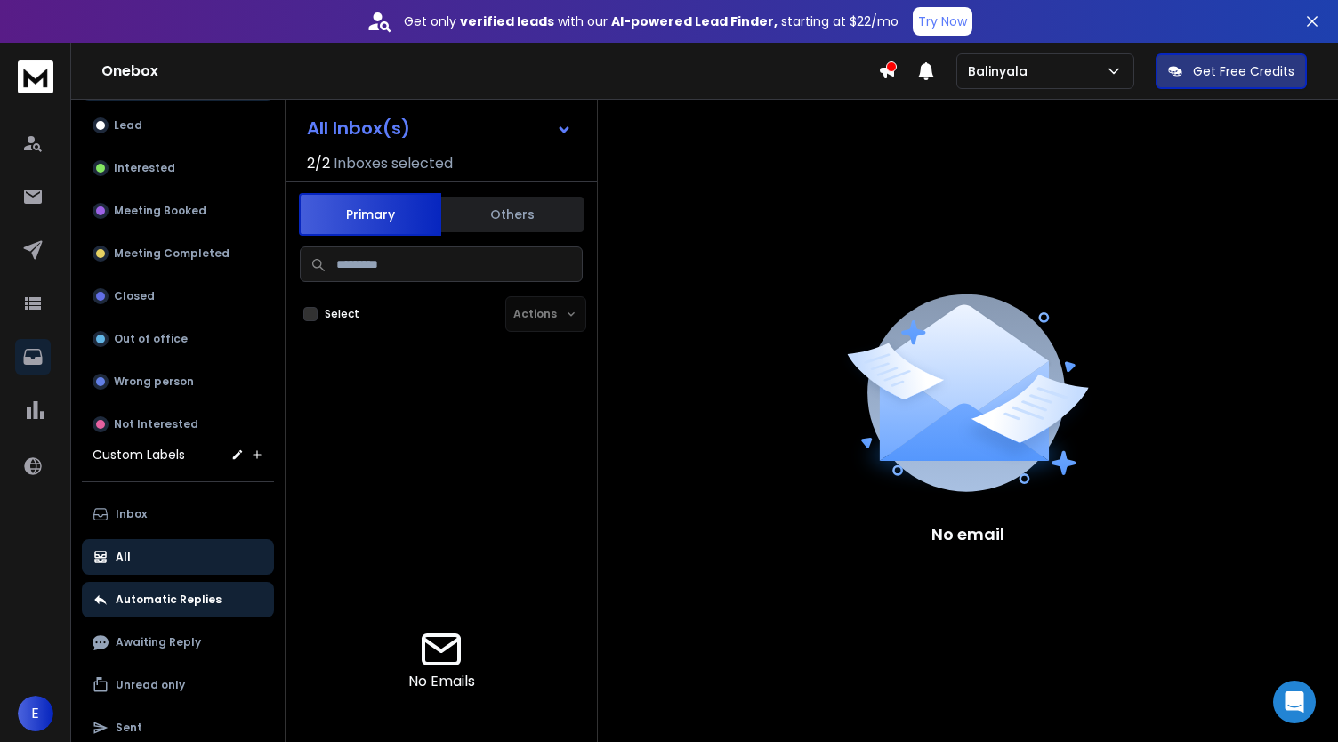
scroll to position [280, 0]
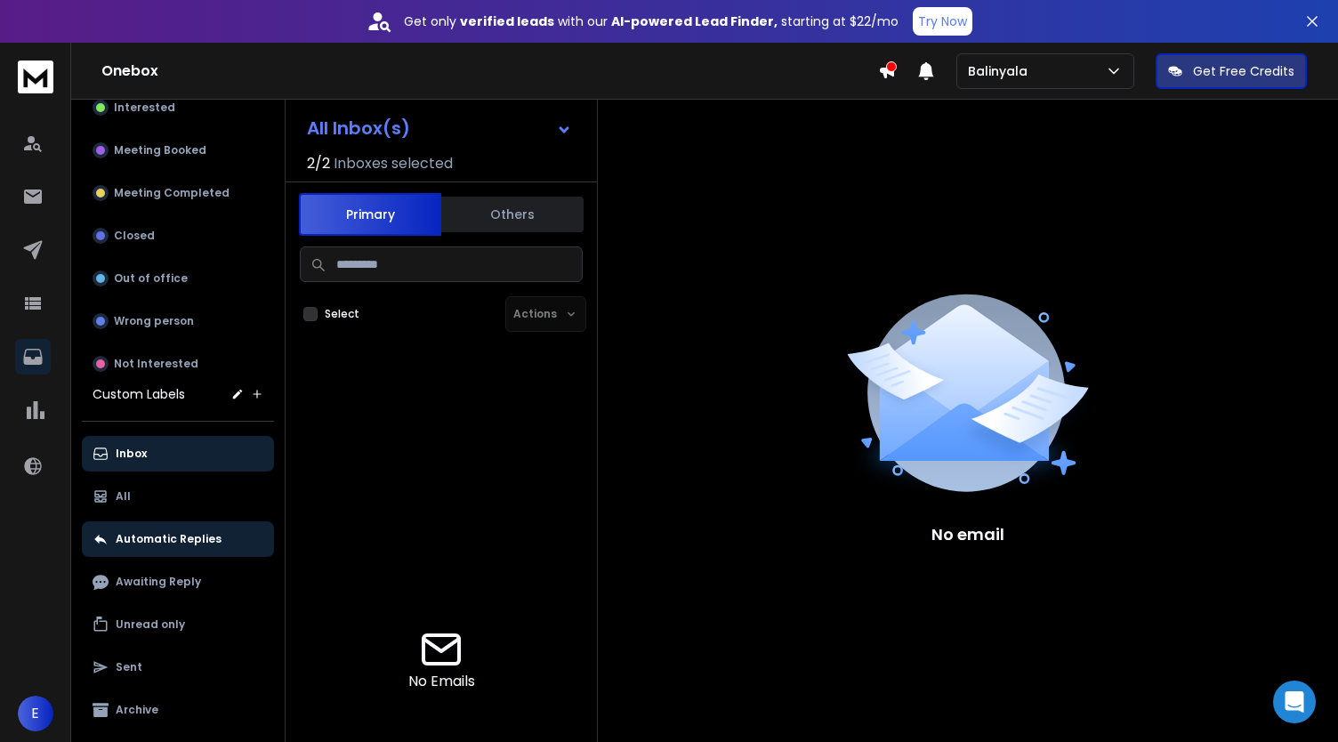
click at [213, 438] on button "Inbox" at bounding box center [178, 454] width 192 height 36
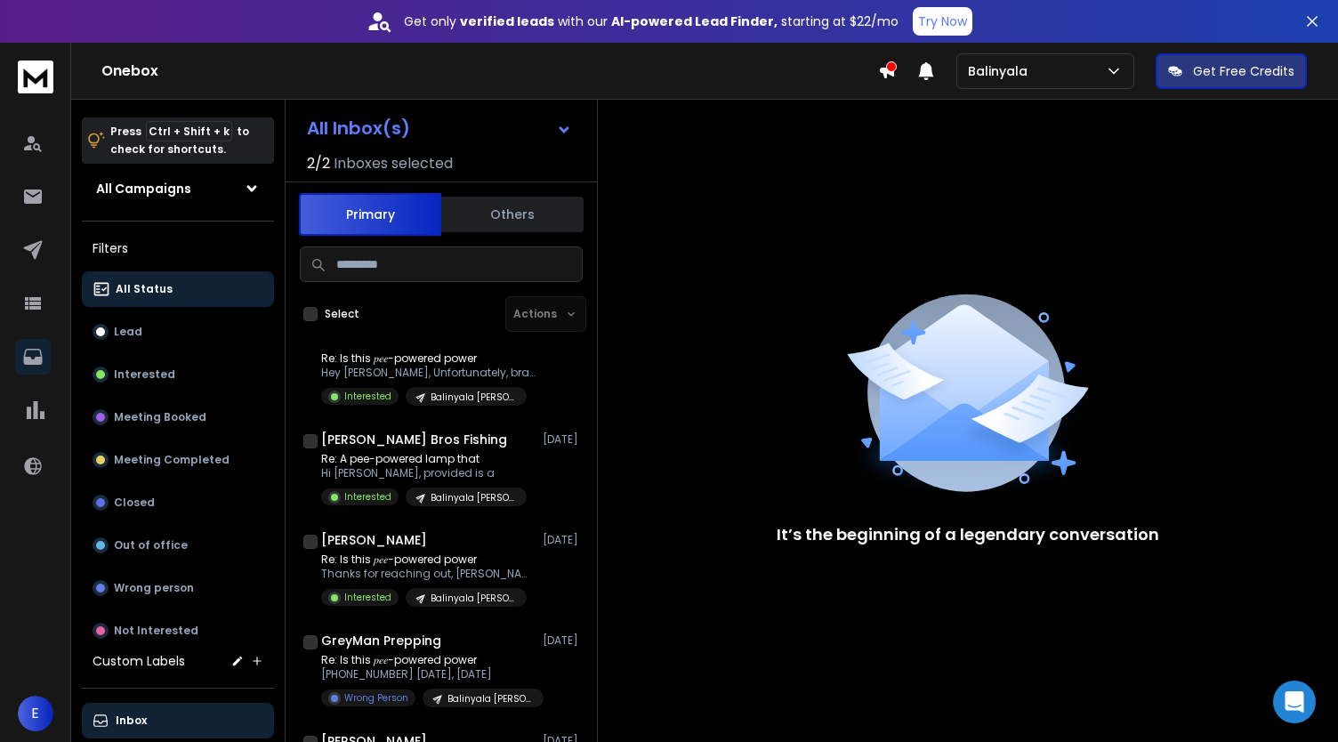
scroll to position [534, 0]
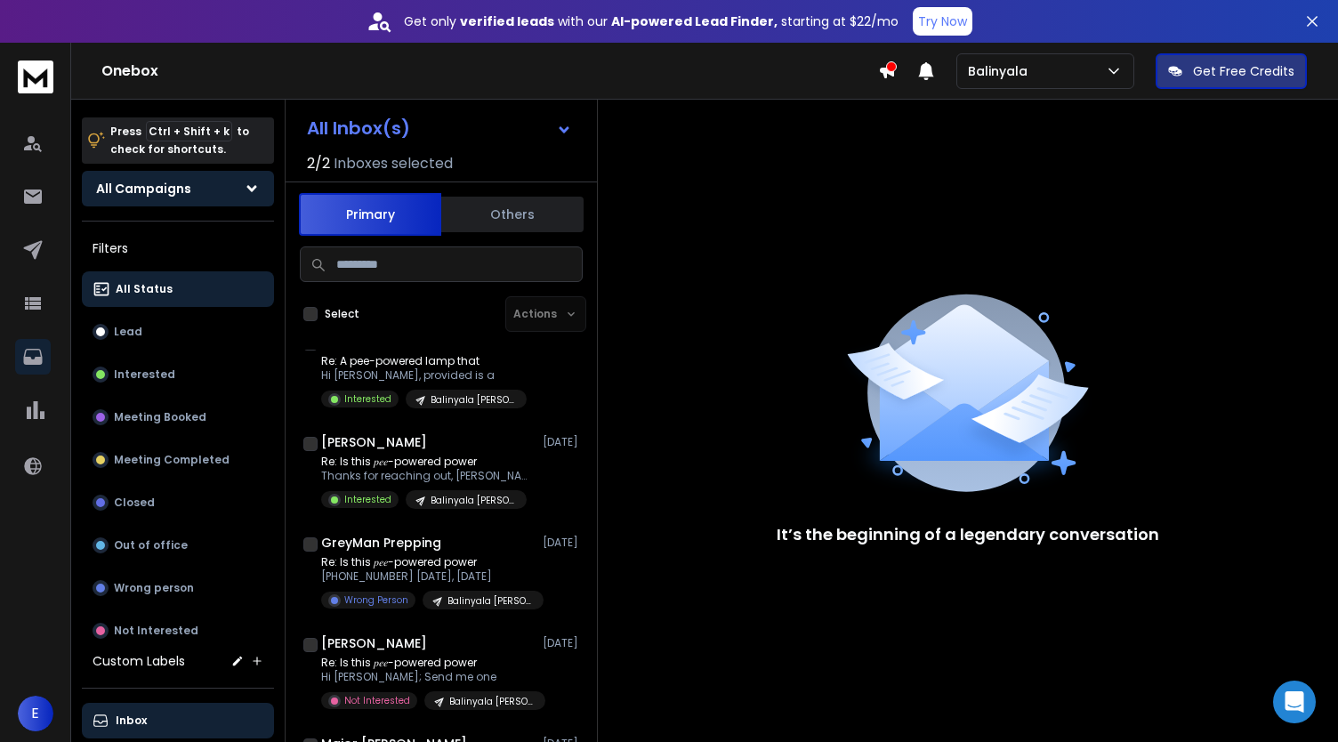
click at [244, 189] on icon at bounding box center [252, 189] width 16 height 16
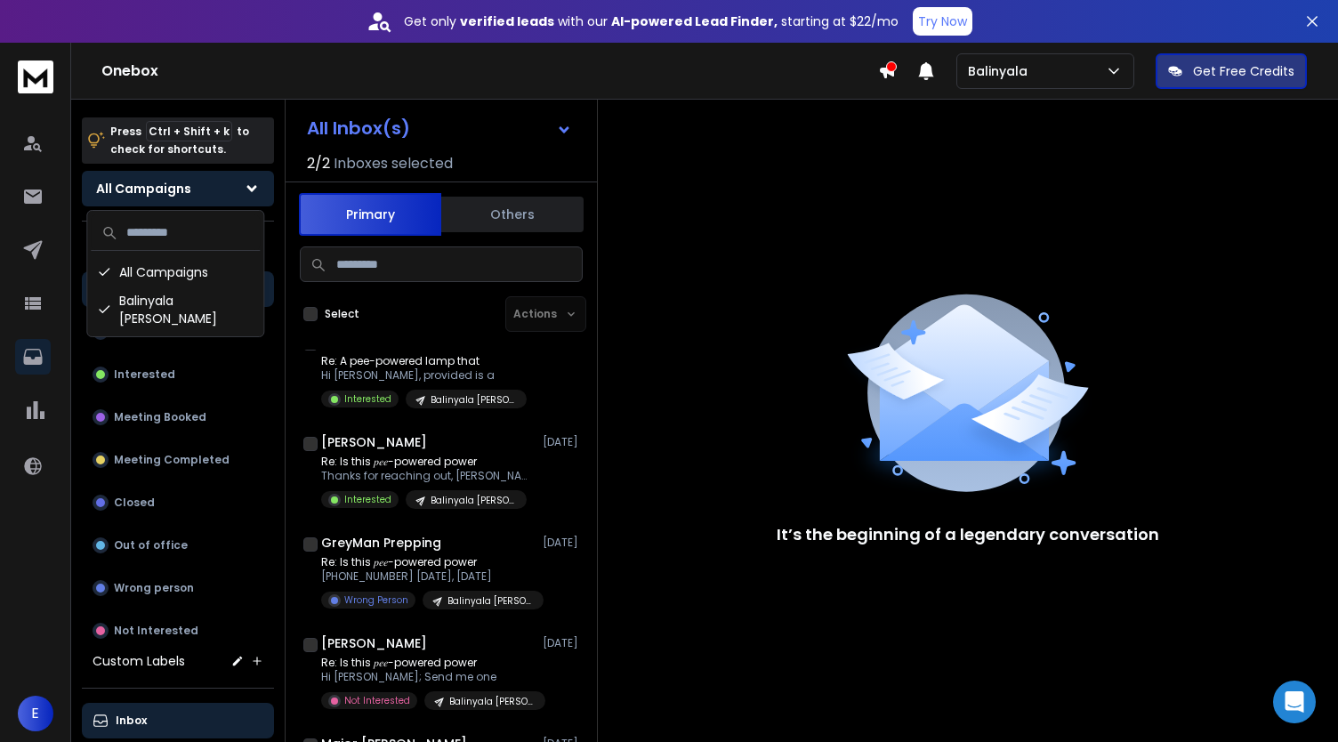
click at [244, 189] on icon at bounding box center [252, 189] width 16 height 16
